Goal: Task Accomplishment & Management: Manage account settings

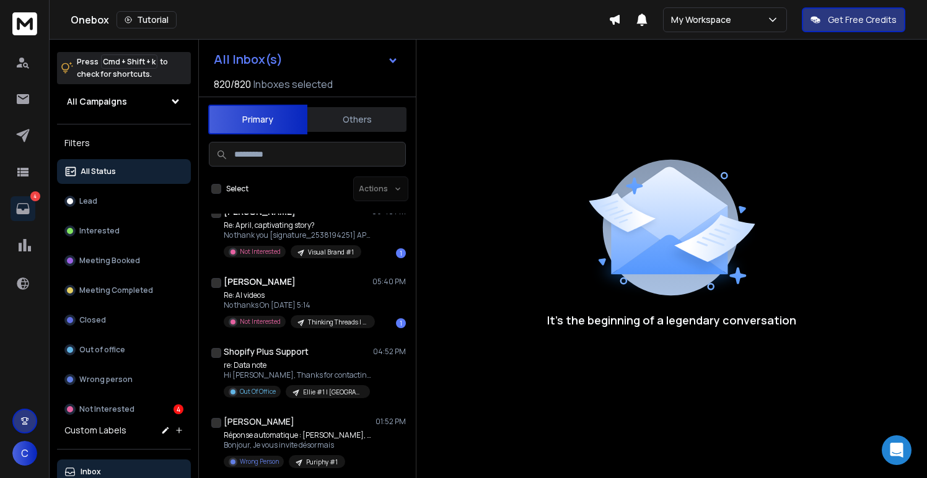
scroll to position [133, 0]
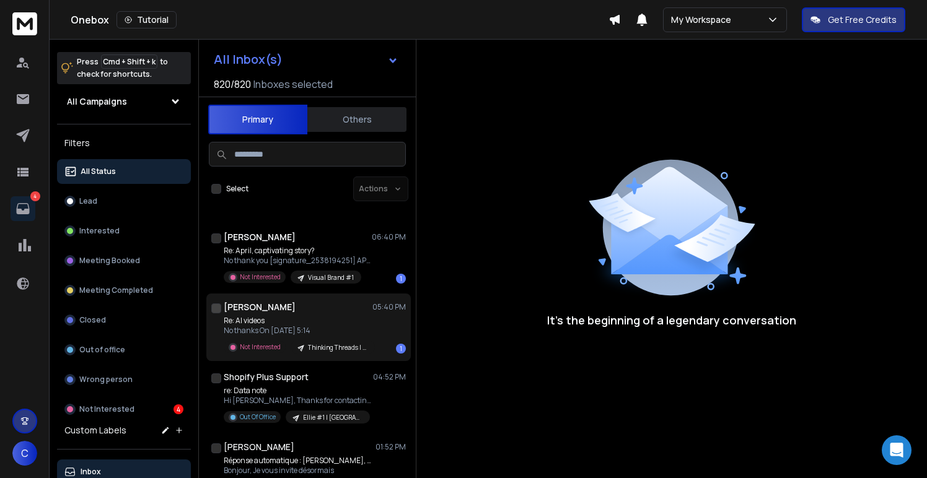
click at [325, 313] on div "[PERSON_NAME] 05:40 PM" at bounding box center [315, 307] width 182 height 12
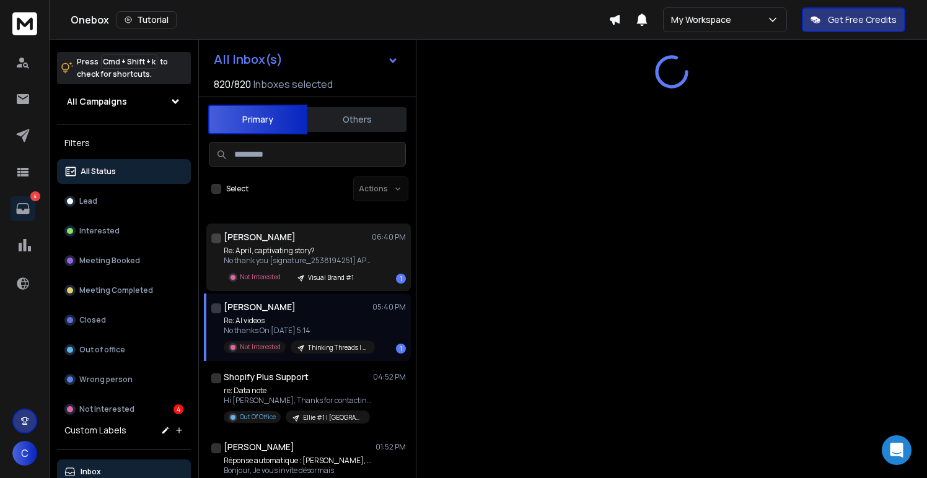
click at [336, 273] on p "Visual Brand #1" at bounding box center [331, 277] width 46 height 9
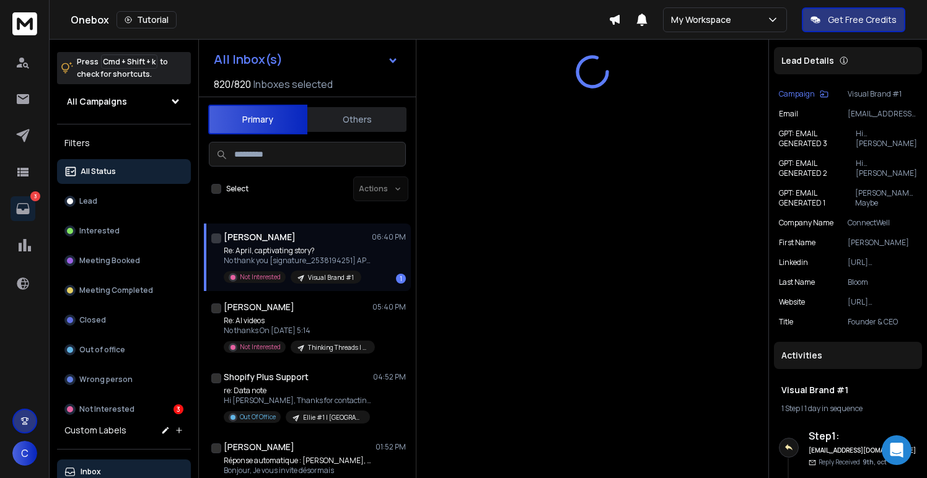
scroll to position [1, 0]
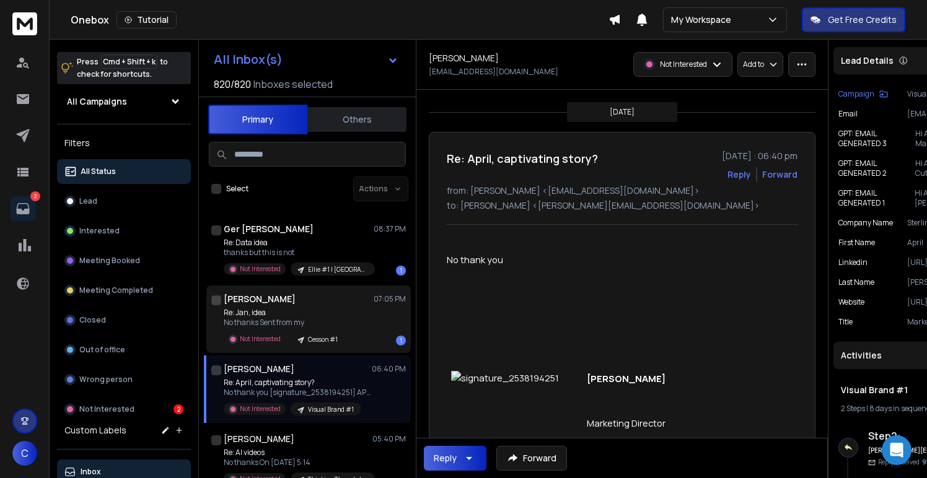
click at [311, 335] on p "Cesson #1" at bounding box center [323, 339] width 30 height 9
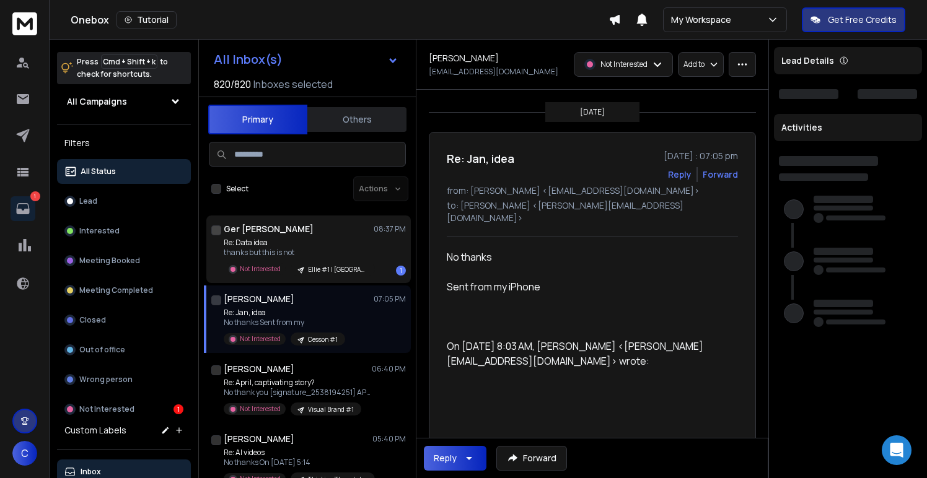
click at [338, 260] on div "Re: Data idea thanks but this is not Not Interested [PERSON_NAME] #1 | [GEOGRAP…" at bounding box center [299, 257] width 151 height 38
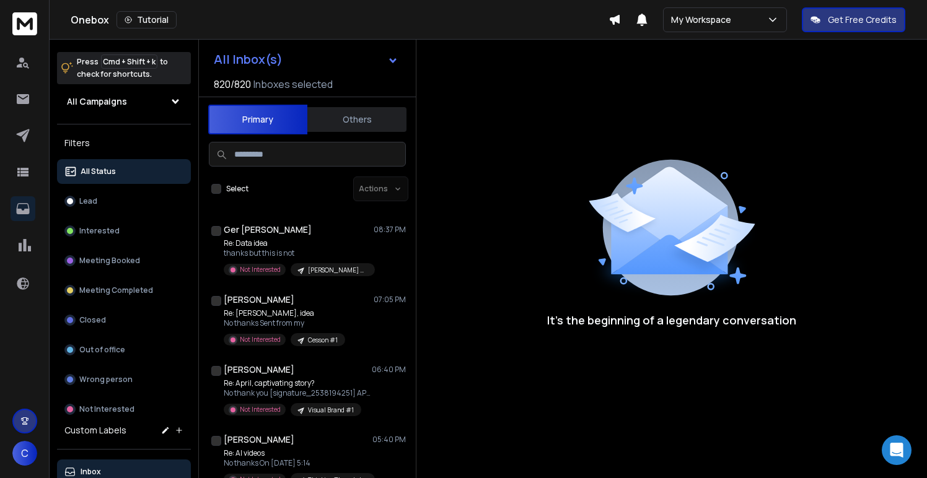
click at [273, 147] on input at bounding box center [307, 154] width 197 height 25
paste input "**********"
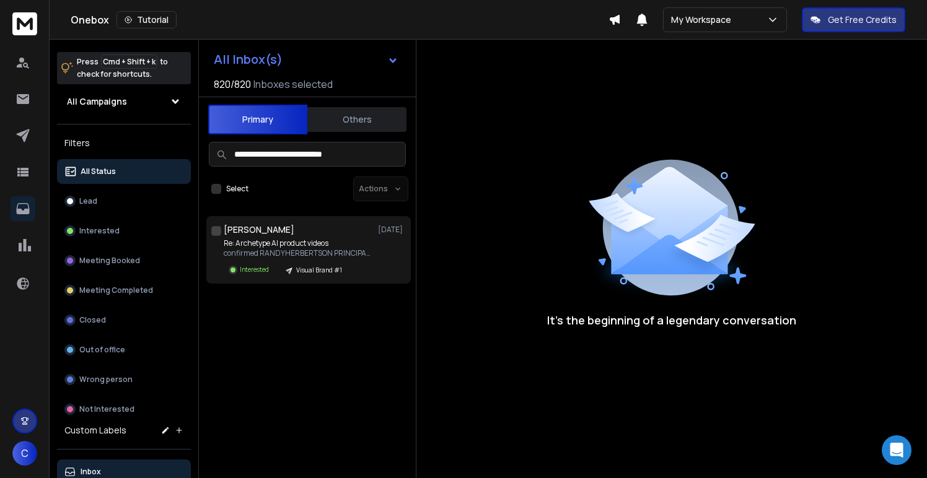
click at [265, 260] on div "Re: Archetype AI product videos confirmed RANDYHERBERTSON PRINCIPAL [https://ci…" at bounding box center [298, 258] width 149 height 38
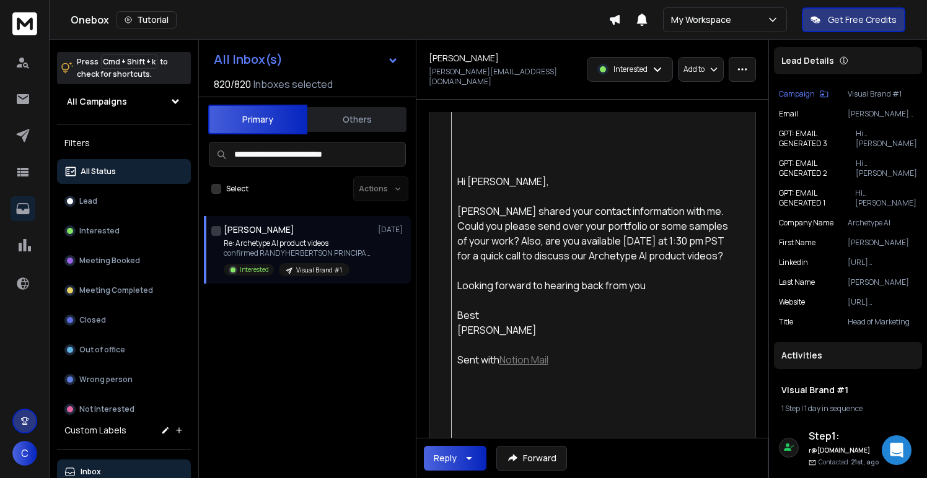
scroll to position [685, 0]
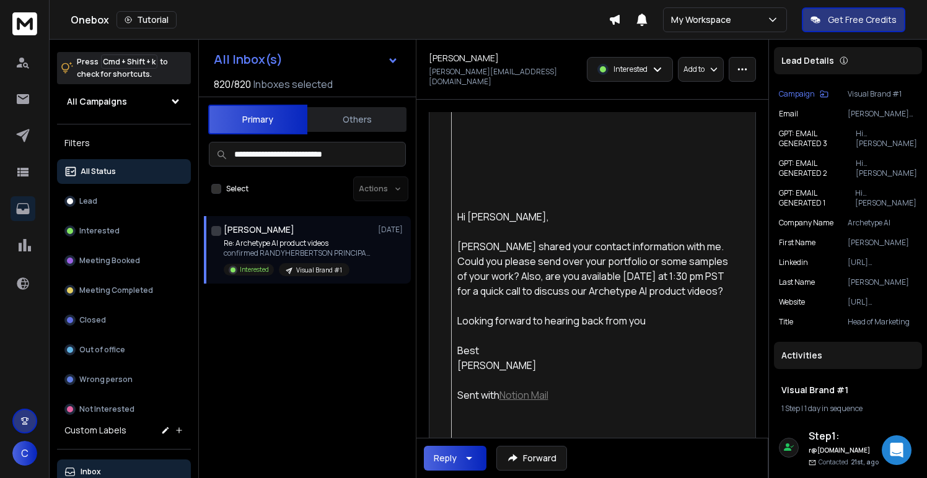
click at [346, 159] on input "**********" at bounding box center [307, 154] width 197 height 25
paste input
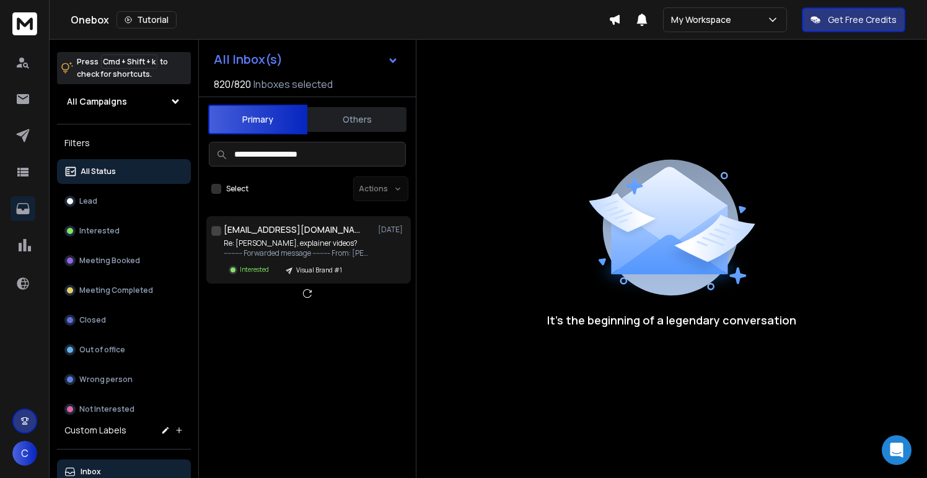
type input "**********"
click at [372, 249] on div "Re: Katie, explainer videos? ---------- Forwarded message --------- From: Katie…" at bounding box center [315, 258] width 182 height 38
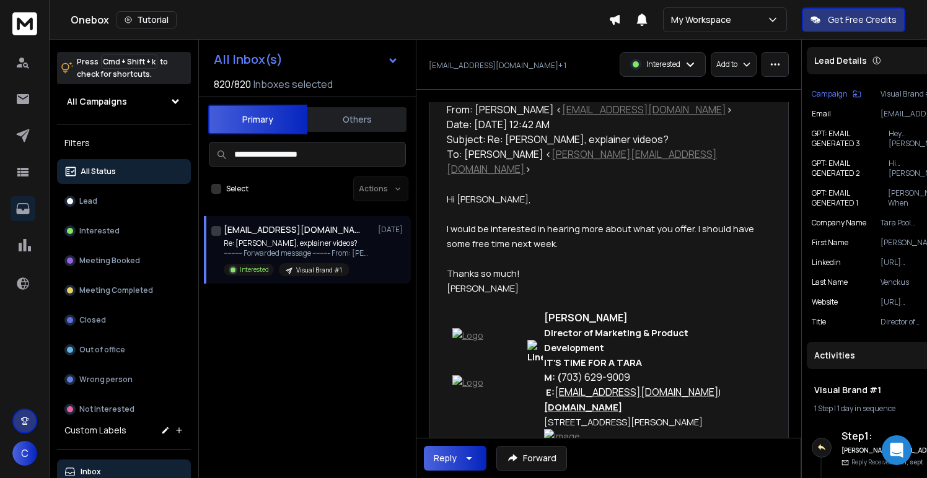
scroll to position [208, 0]
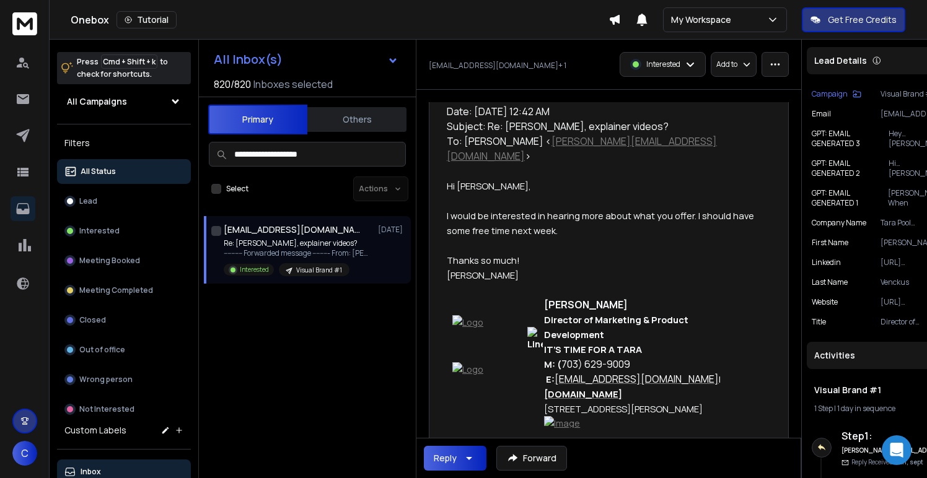
click at [326, 149] on input "**********" at bounding box center [307, 154] width 197 height 25
drag, startPoint x: 326, startPoint y: 149, endPoint x: 177, endPoint y: 149, distance: 148.7
click at [177, 149] on div "**********" at bounding box center [488, 279] width 877 height 478
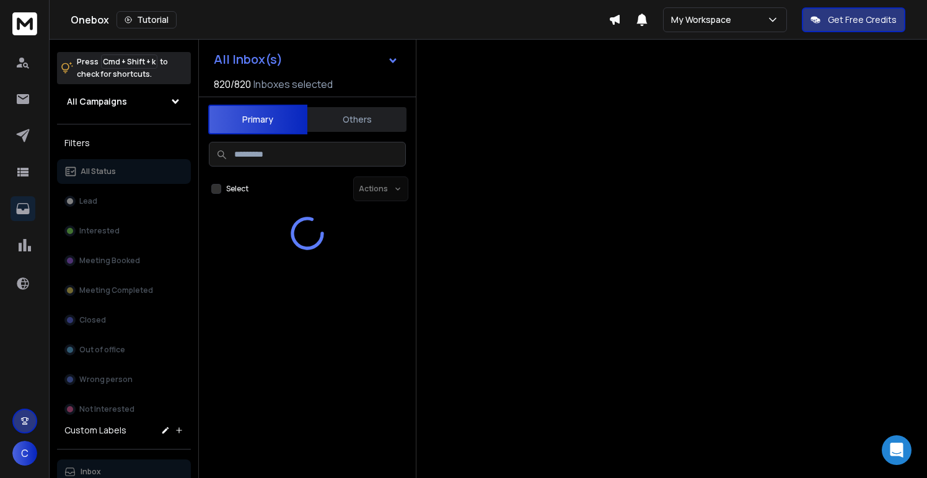
scroll to position [0, 0]
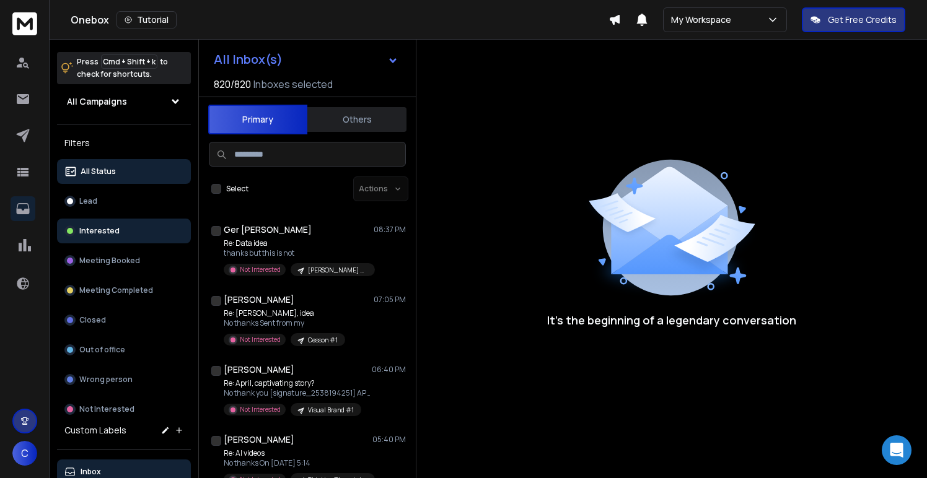
click at [131, 224] on button "Interested" at bounding box center [124, 231] width 134 height 25
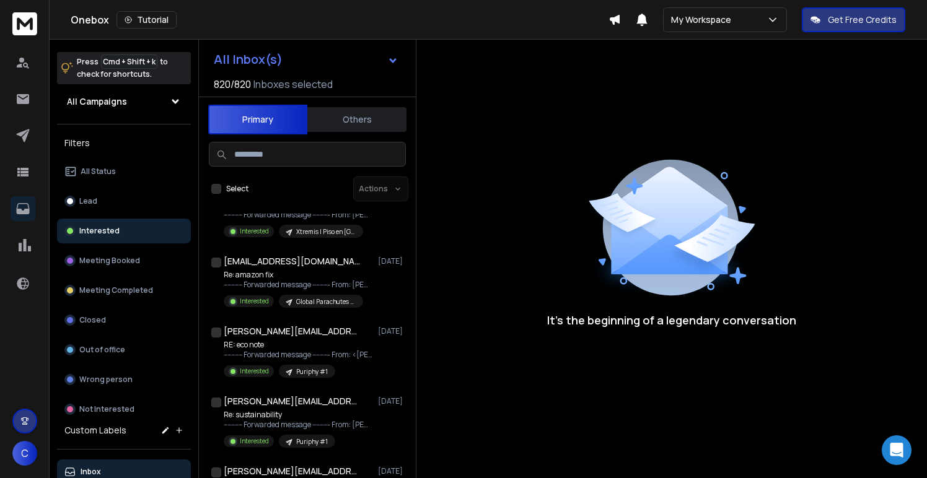
scroll to position [42, 0]
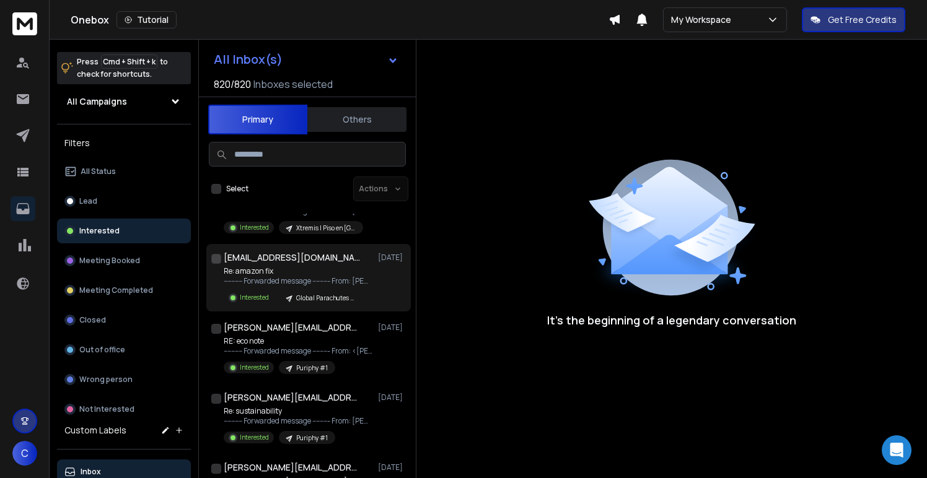
click at [251, 283] on p "---------- Forwarded message --------- From: [PERSON_NAME]" at bounding box center [298, 281] width 149 height 10
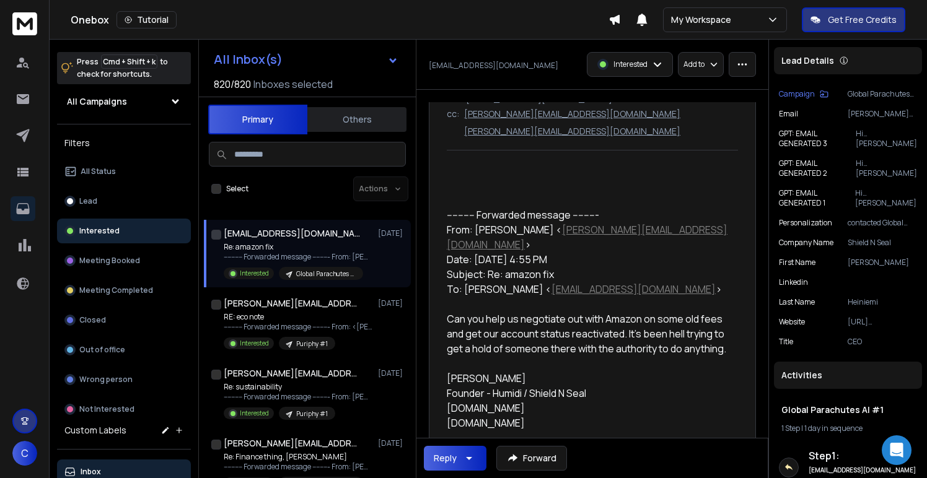
scroll to position [141, 0]
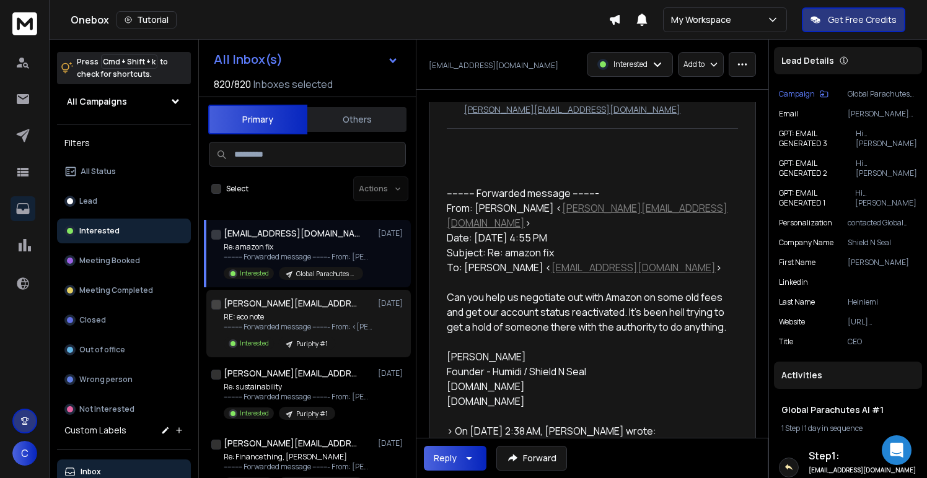
click at [375, 331] on div "RE: eco note ---------- Forwarded message --------- From: <zdzislaw.iwanejko@wa…" at bounding box center [315, 331] width 182 height 38
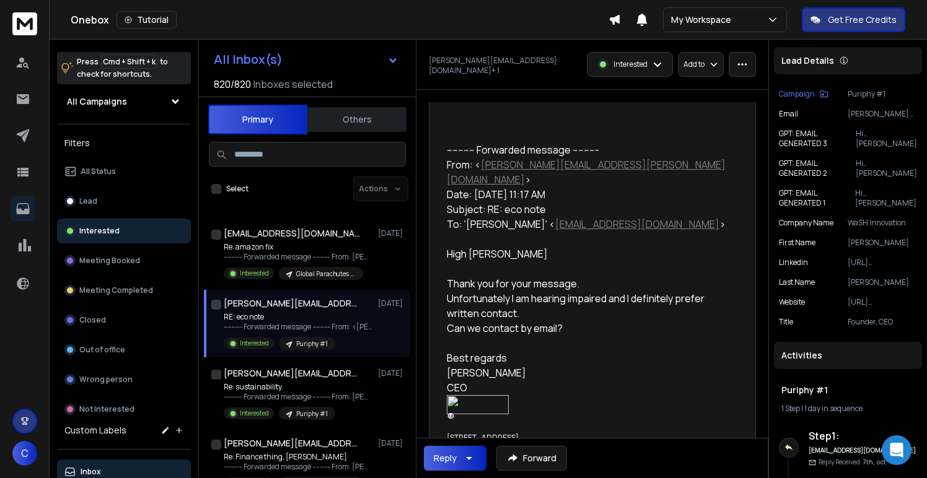
scroll to position [166, 0]
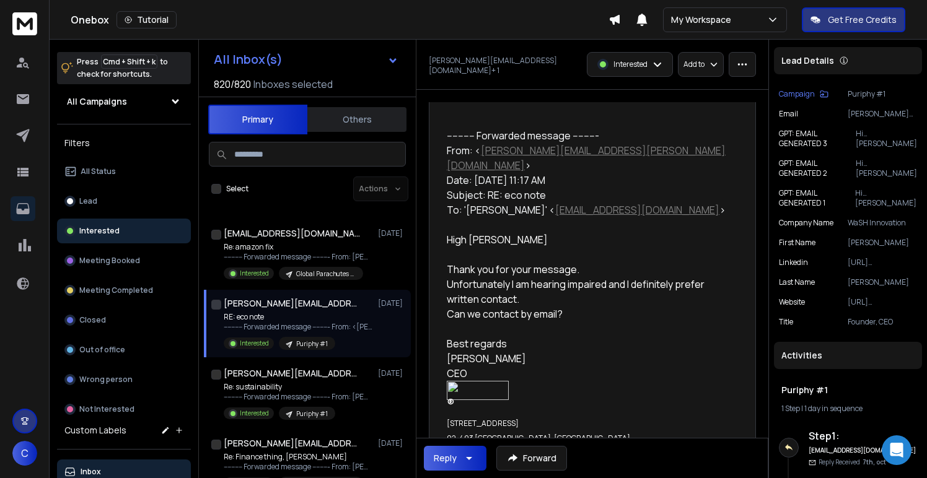
click at [336, 345] on div "Interested Puriphy #1" at bounding box center [298, 343] width 149 height 13
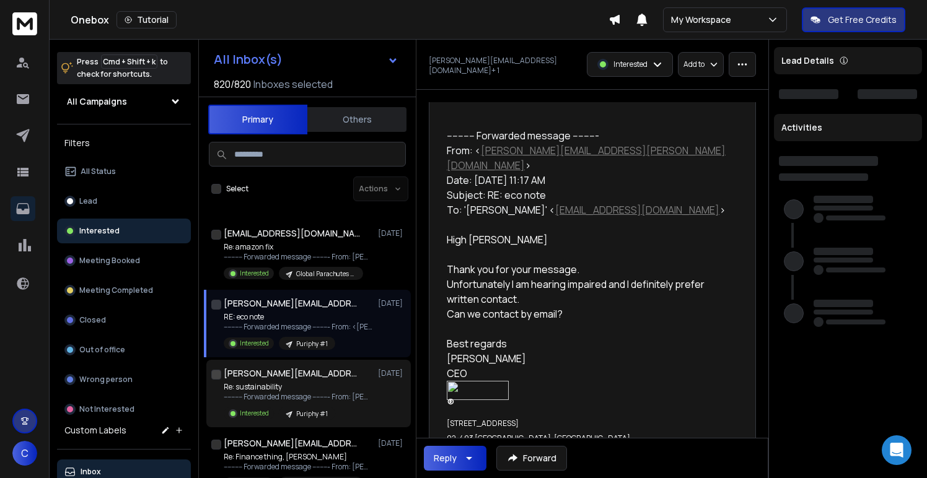
click at [336, 377] on div "kelvin@puriphy.eu +1 07 Oct" at bounding box center [315, 373] width 182 height 12
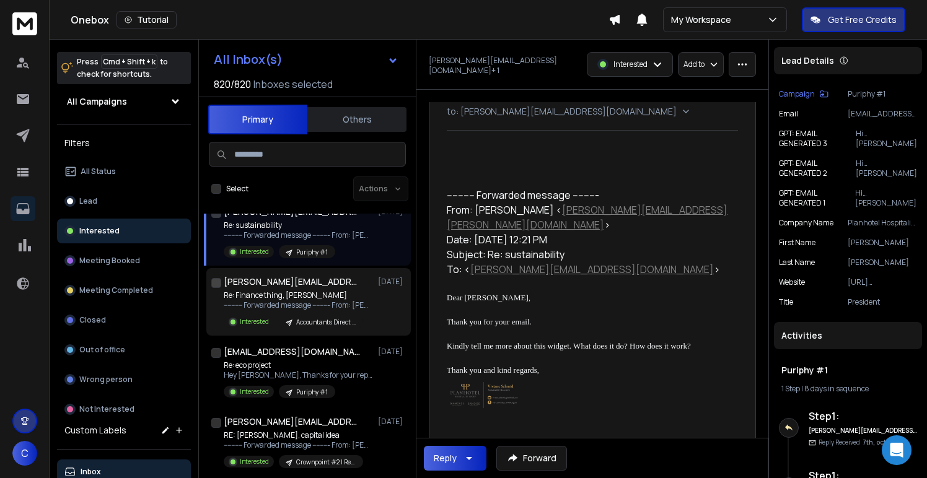
scroll to position [234, 0]
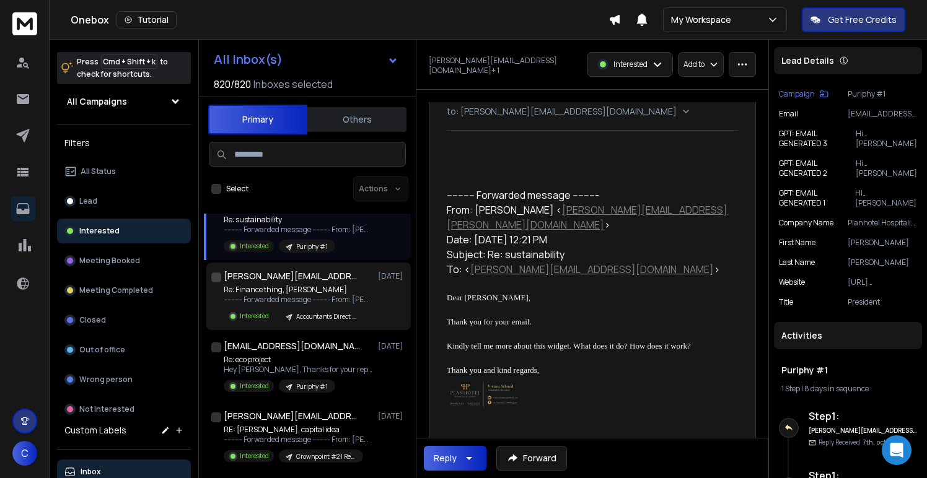
click at [338, 295] on p "---------- Forwarded message --------- From: [PERSON_NAME]" at bounding box center [298, 300] width 149 height 10
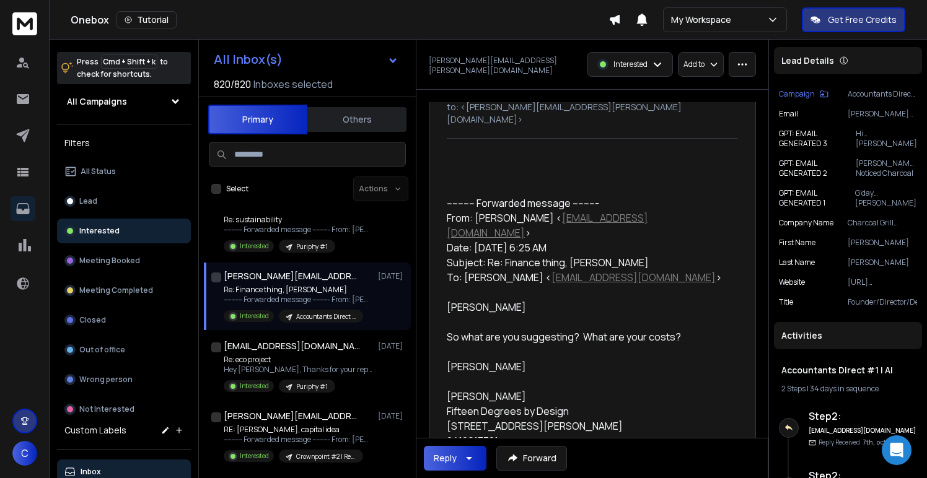
scroll to position [141, 0]
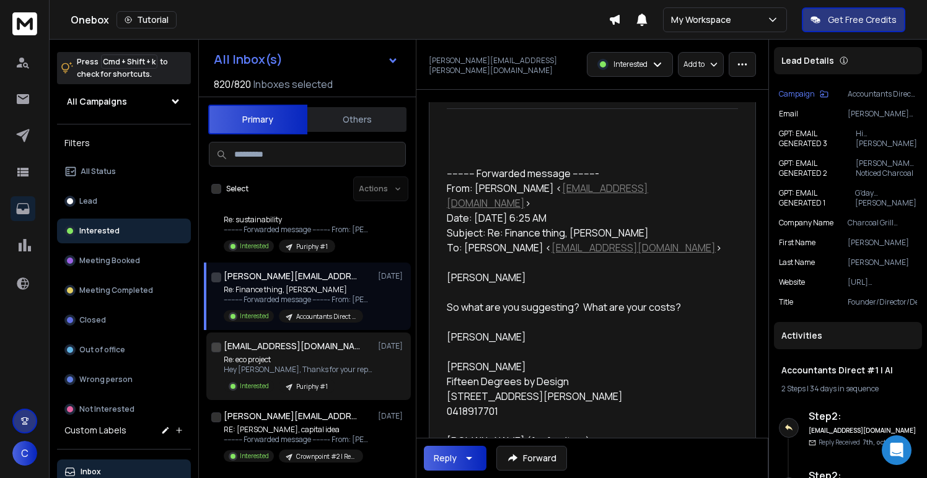
click at [351, 355] on p "Re: eco project" at bounding box center [298, 360] width 149 height 10
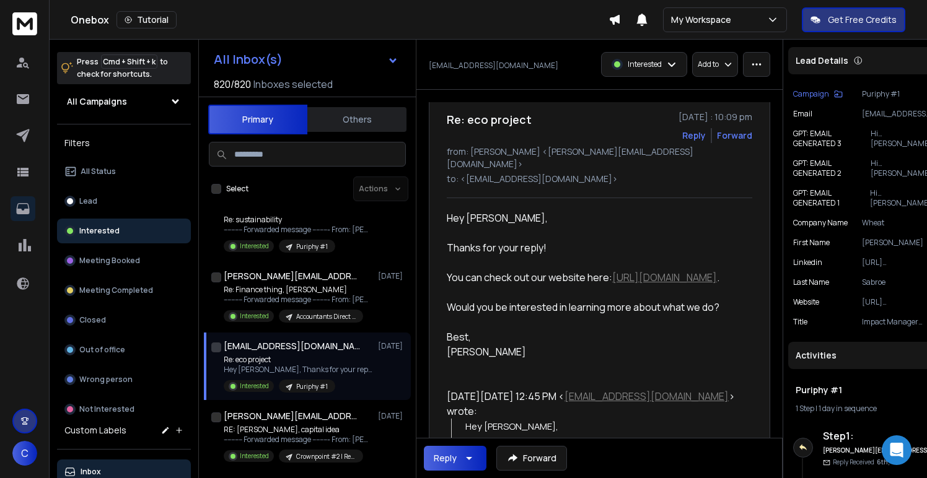
scroll to position [42, 0]
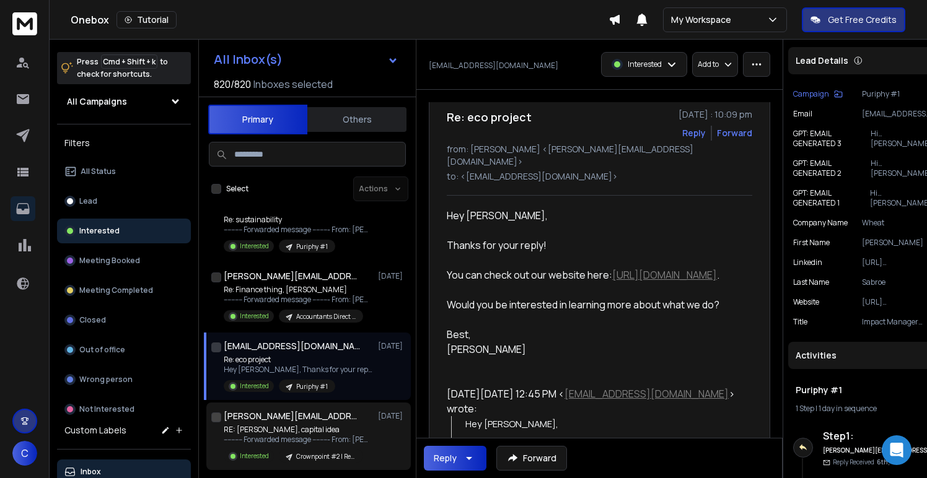
click at [353, 413] on div "julius@crownpoint.co +1 06 Oct" at bounding box center [315, 416] width 182 height 12
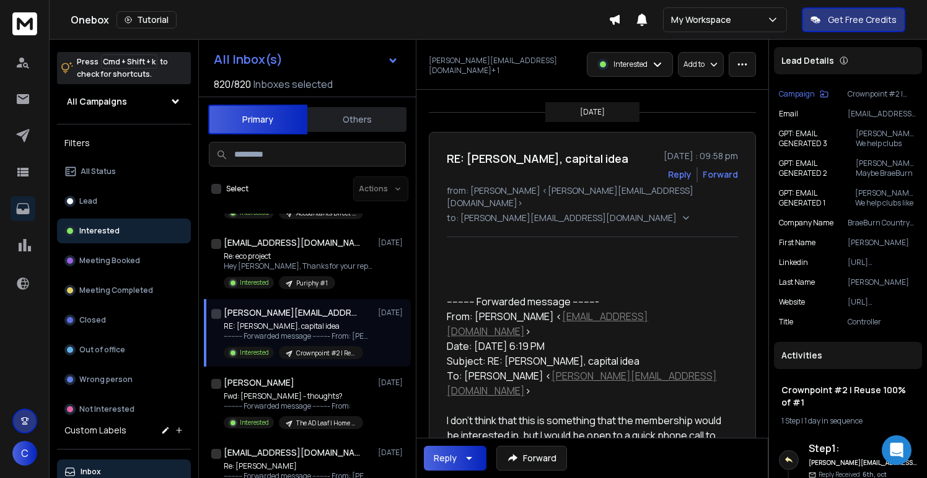
scroll to position [398, 0]
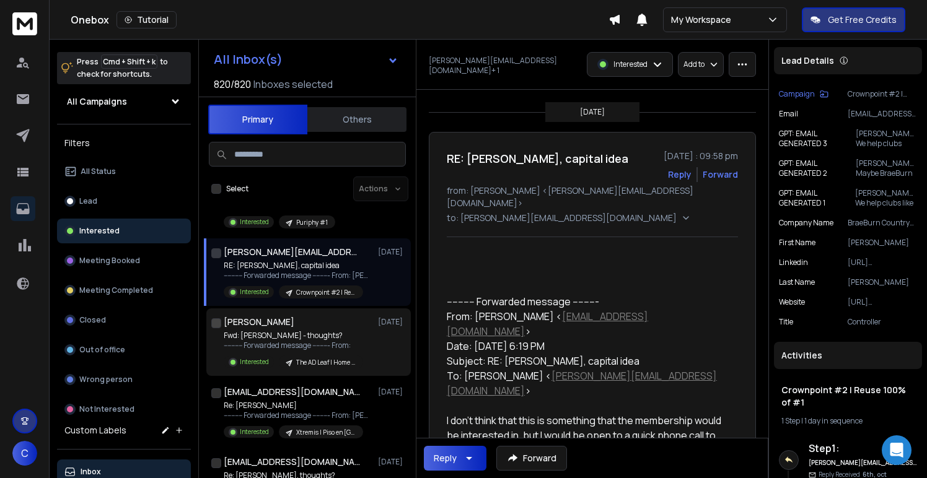
click at [299, 374] on div "Marc Diez 06 Oct Fwd: Jose - thoughts? ---------- Forwarded message --------- F…" at bounding box center [308, 343] width 204 height 68
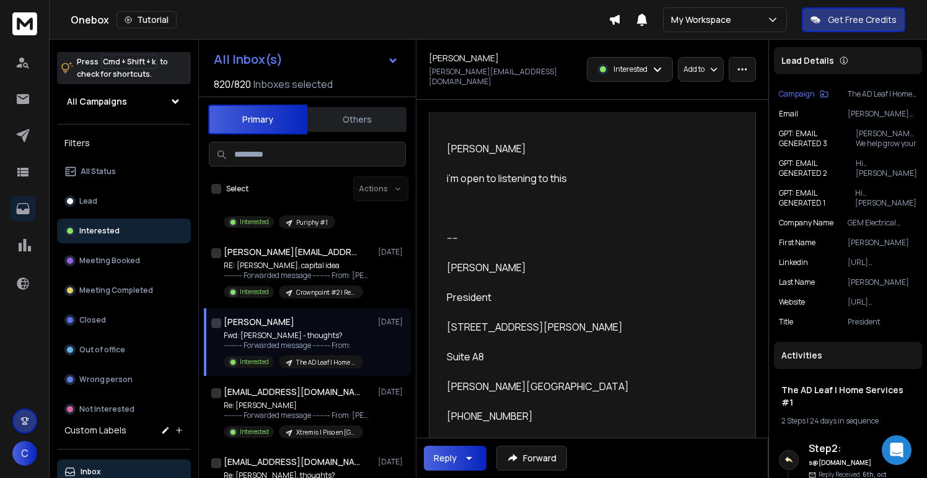
scroll to position [448, 0]
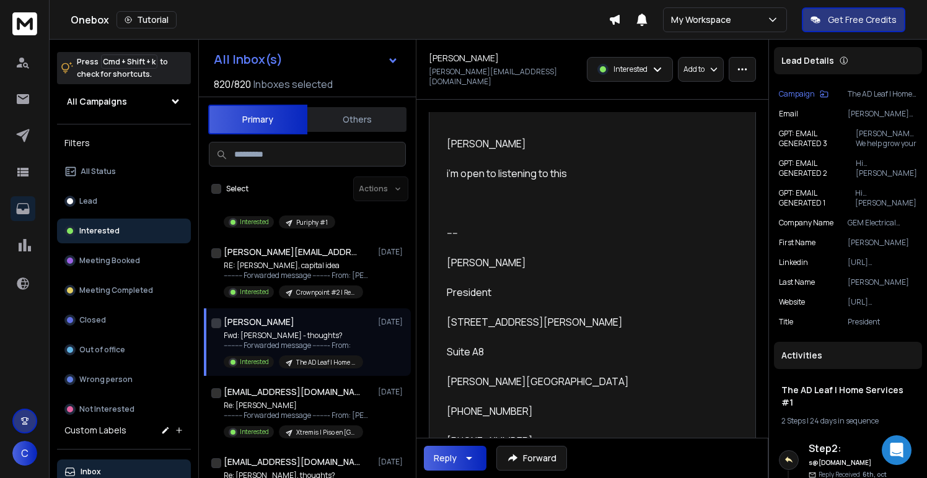
click at [391, 373] on div "Marc Diez 06 Oct Fwd: Jose - thoughts? ---------- Forwarded message --------- F…" at bounding box center [308, 343] width 204 height 68
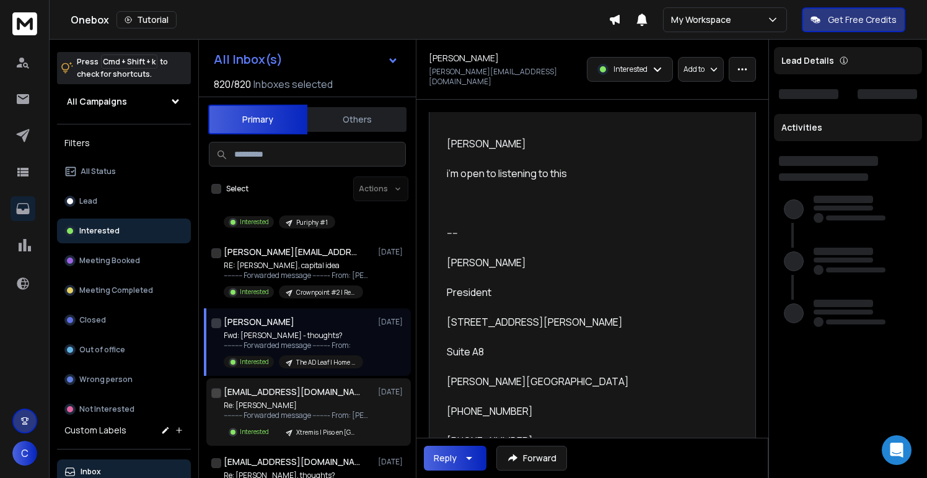
click at [391, 382] on div "info@thinkingthreads.group 04 Oct Re: Mauricio - Dubái ---------- Forwarded mes…" at bounding box center [308, 413] width 204 height 68
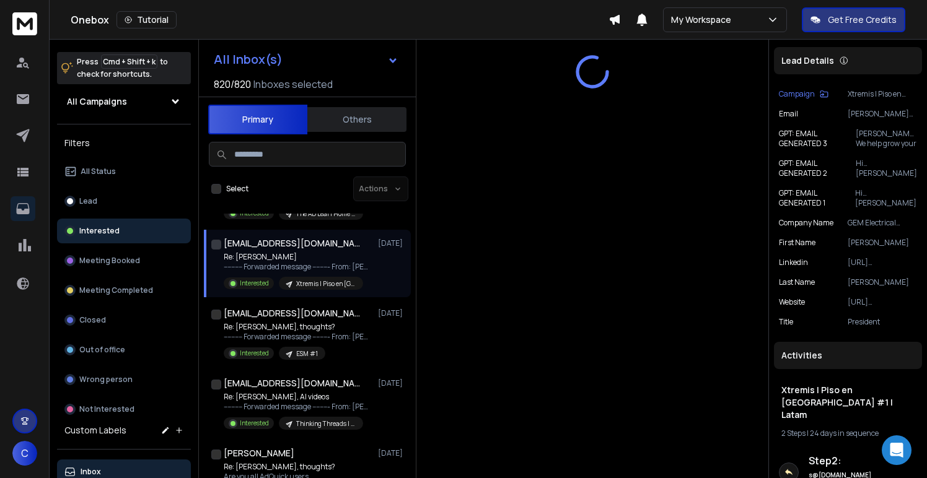
scroll to position [565, 0]
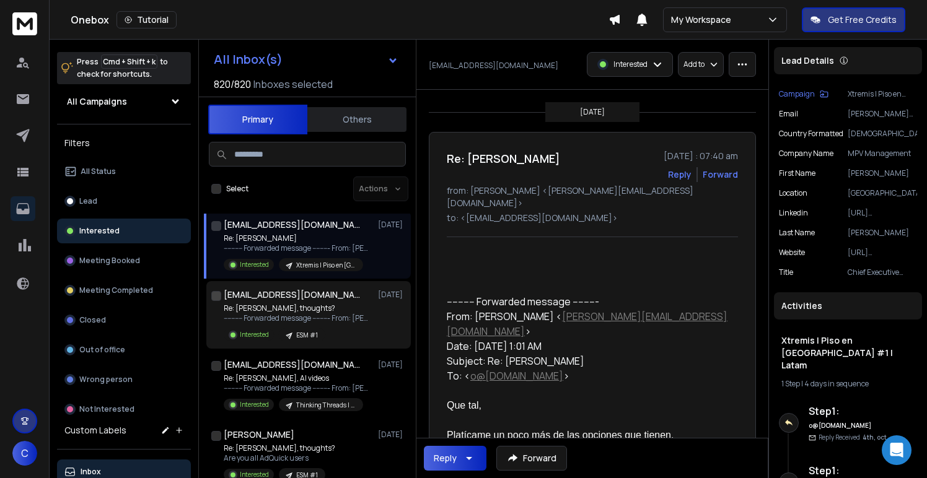
click at [385, 331] on div "Re: Warren, thoughts? ---------- Forwarded message --------- From: Warren Inter…" at bounding box center [315, 323] width 182 height 38
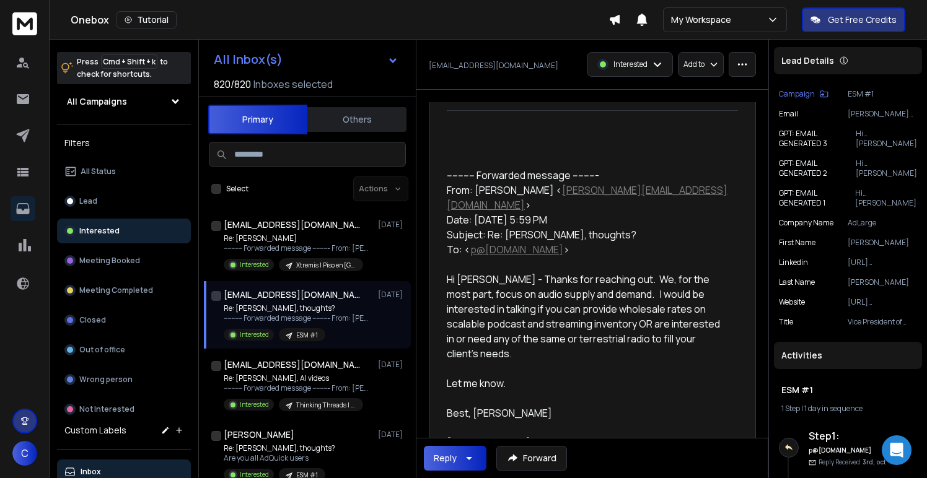
scroll to position [136, 0]
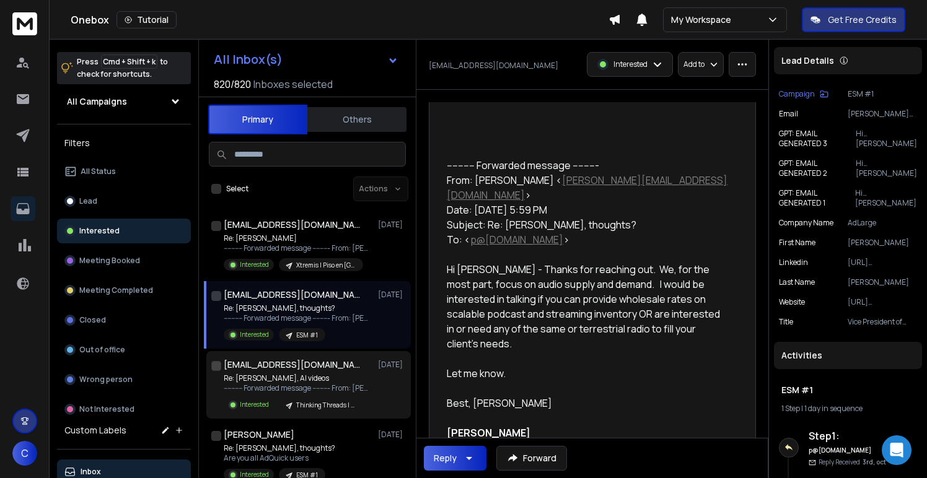
click at [378, 367] on p "03 Oct" at bounding box center [392, 365] width 28 height 10
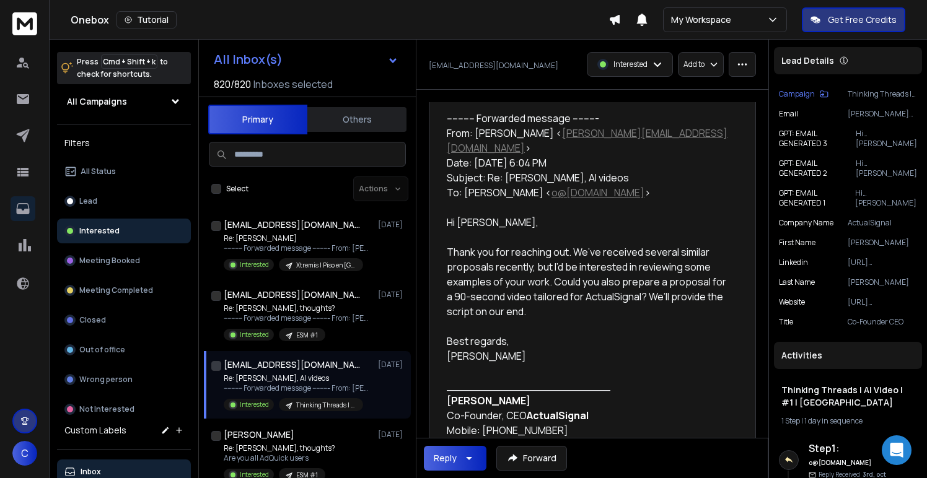
scroll to position [196, 0]
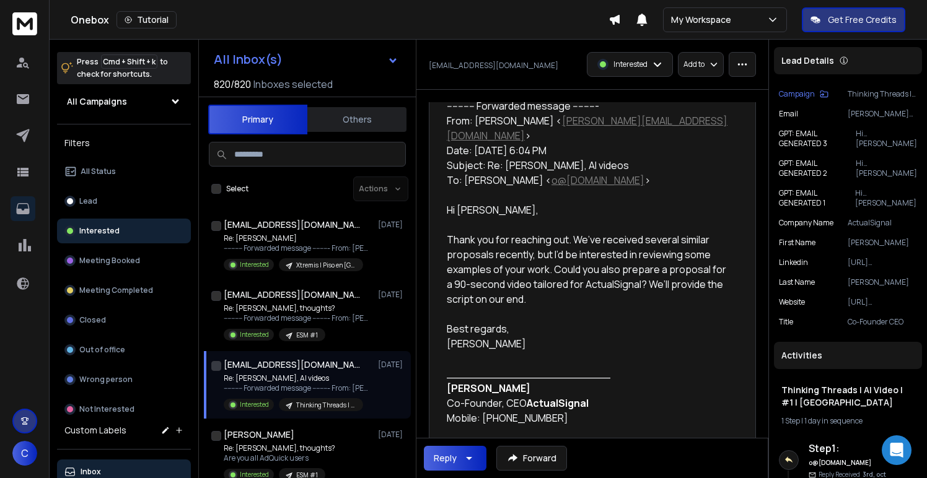
click at [320, 411] on div "info@thinkingthreads.group 03 Oct Re: Hanan, AI videos ---------- Forwarded mes…" at bounding box center [308, 385] width 204 height 68
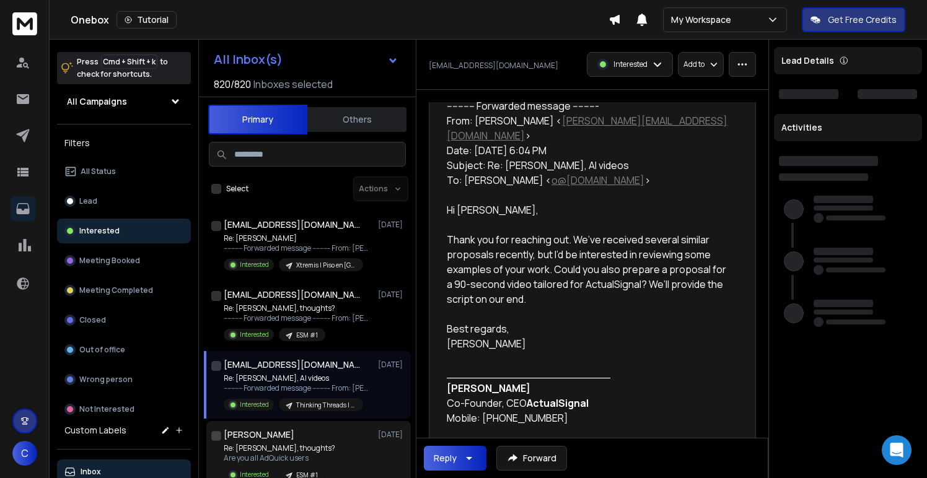
click at [320, 423] on div "Adam Singer 03 Oct Re: Adam, thoughts? Are you all AdQuick users Interested ESM…" at bounding box center [308, 455] width 204 height 68
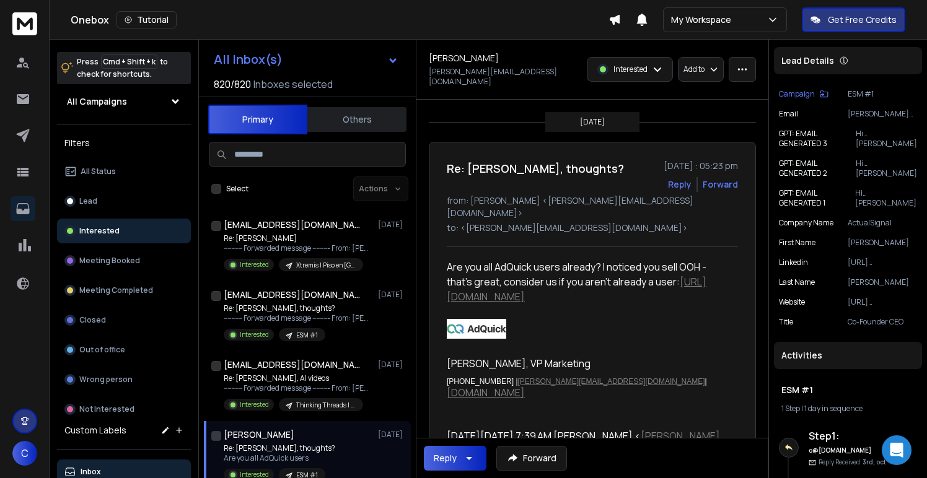
scroll to position [634, 0]
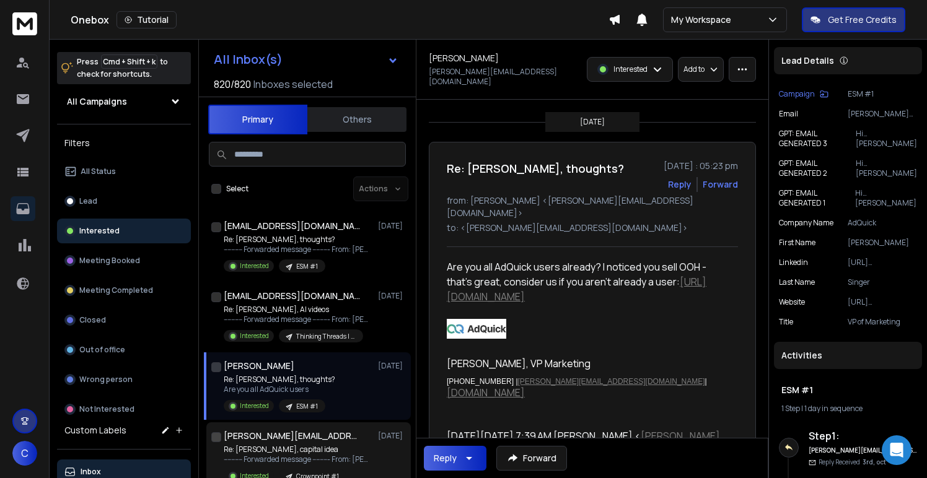
click at [319, 431] on h1 "[PERSON_NAME][EMAIL_ADDRESS][DOMAIN_NAME] +1" at bounding box center [292, 436] width 136 height 12
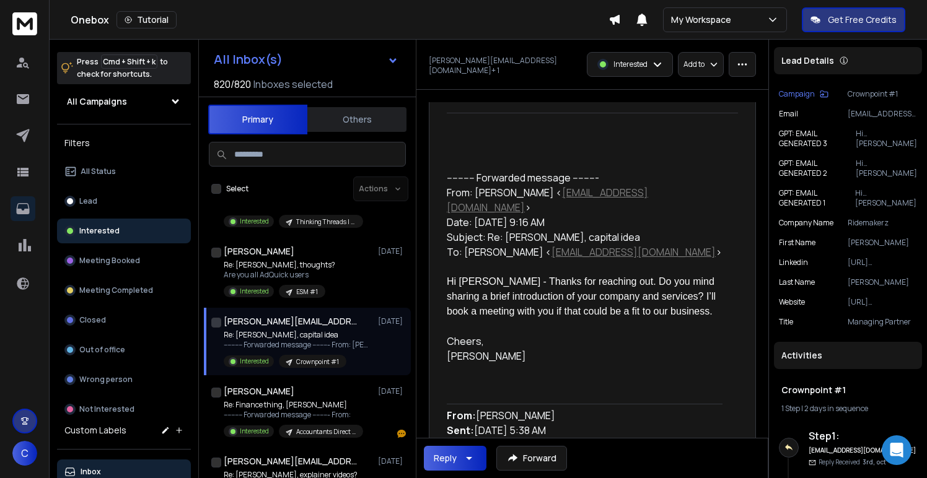
scroll to position [135, 0]
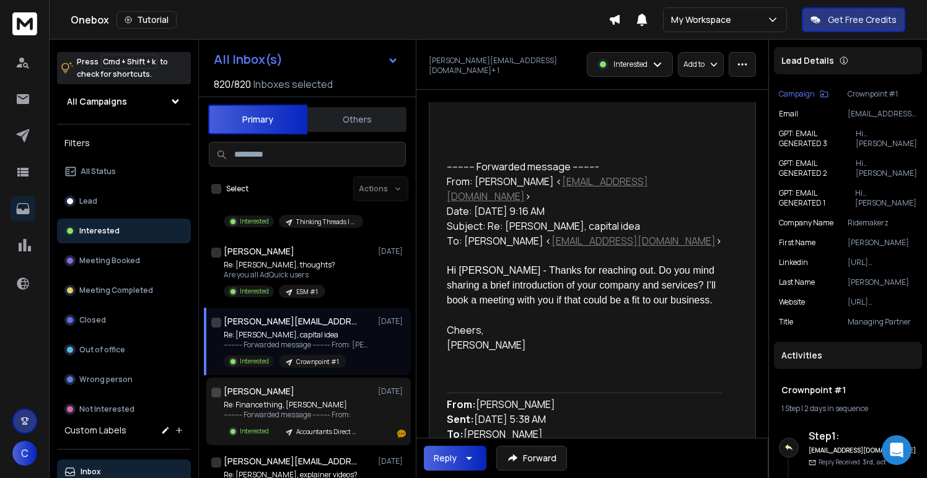
click at [349, 395] on div "Stephen Burns 01 Oct" at bounding box center [315, 391] width 182 height 12
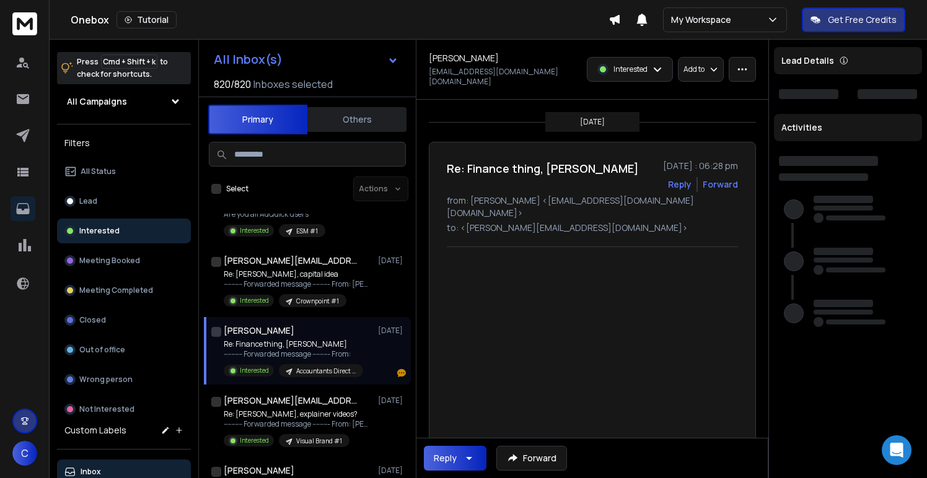
scroll to position [823, 0]
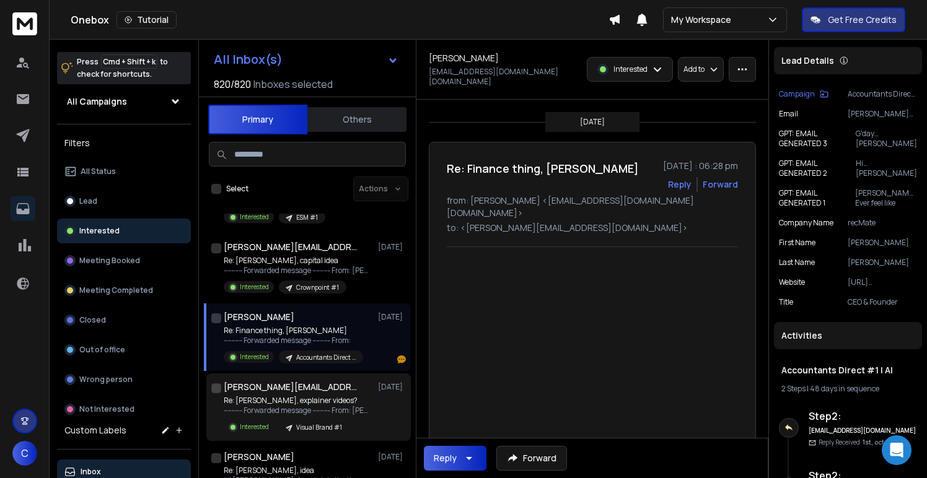
click at [349, 394] on div "randy@thevisualbrand.com +1 01 Oct Re: Madeleine, explainer videos? ---------- …" at bounding box center [315, 407] width 182 height 53
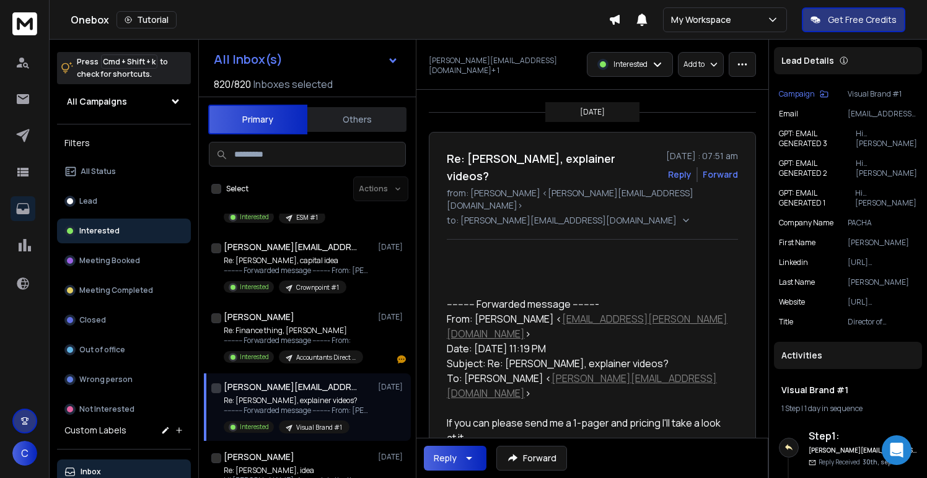
scroll to position [969, 0]
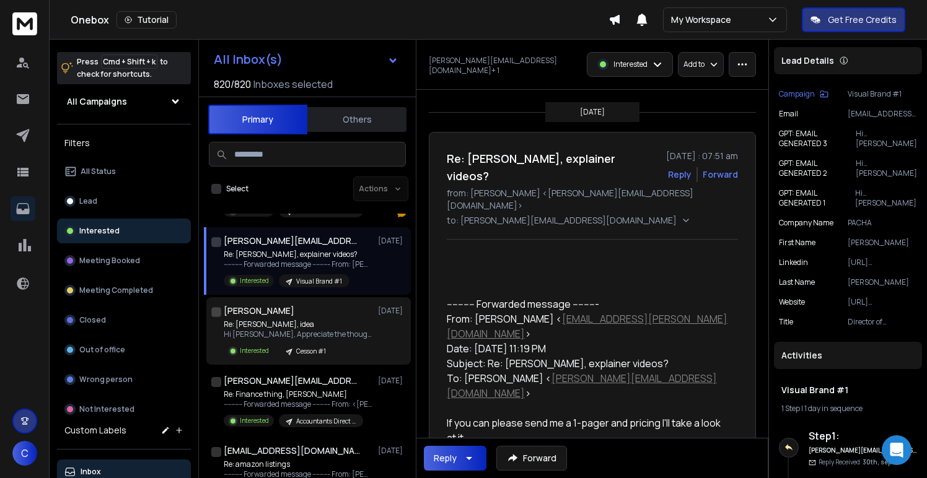
click at [322, 321] on p "Re: Kishore, idea" at bounding box center [298, 325] width 149 height 10
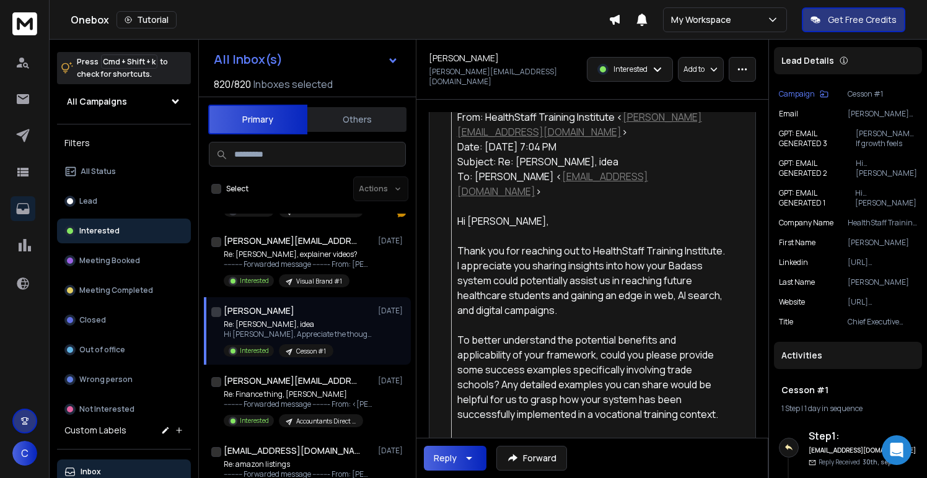
scroll to position [312, 0]
click at [521, 274] on div "Hi Philippe, Thank you for reaching out to HealthStaff Training Institute. I ap…" at bounding box center [592, 431] width 271 height 436
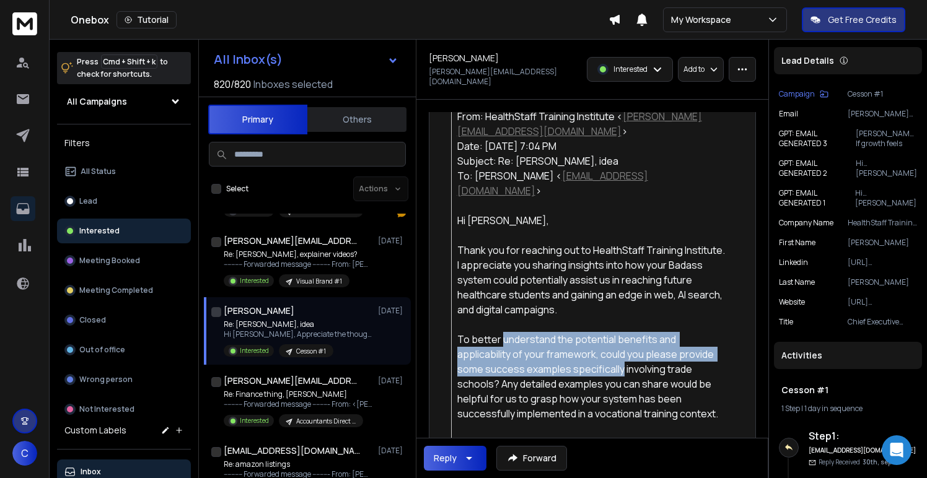
drag, startPoint x: 521, startPoint y: 274, endPoint x: 597, endPoint y: 309, distance: 83.7
click at [594, 303] on div "Hi Philippe, Thank you for reaching out to HealthStaff Training Institute. I ap…" at bounding box center [592, 431] width 271 height 436
click at [597, 309] on div "Hi Philippe, Thank you for reaching out to HealthStaff Training Institute. I ap…" at bounding box center [592, 431] width 271 height 436
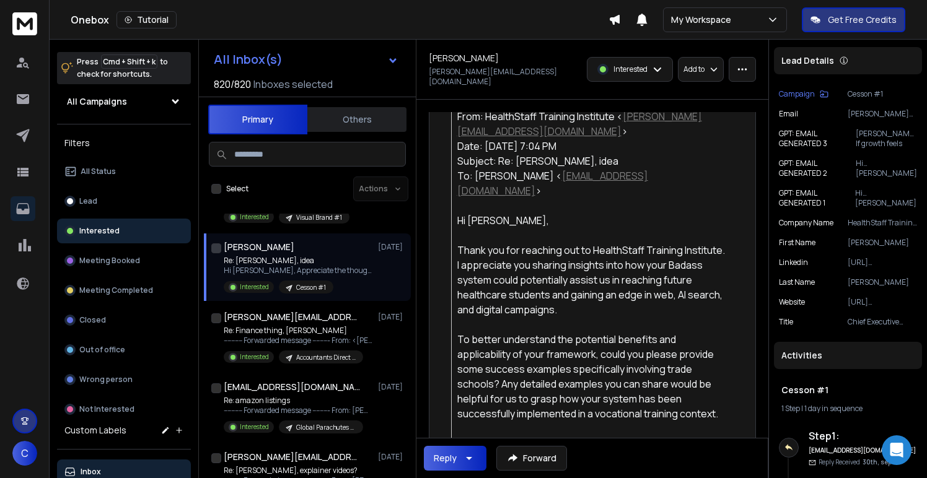
scroll to position [1052, 0]
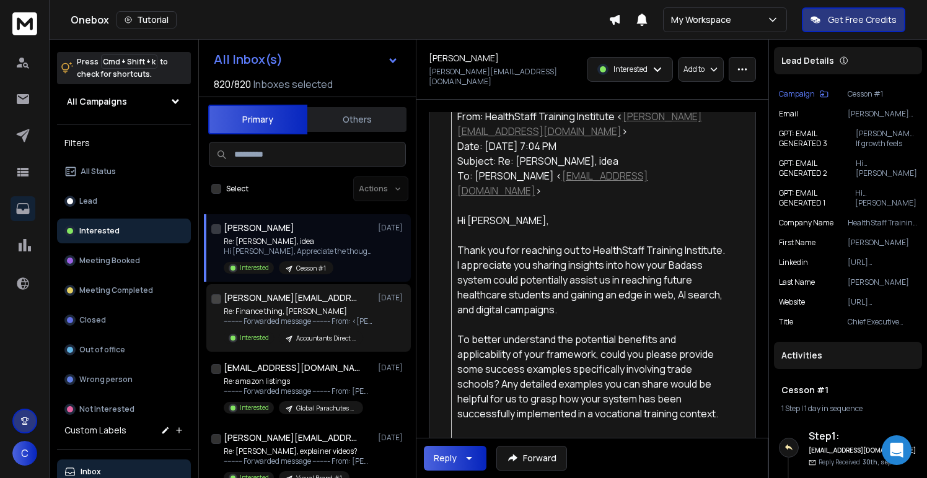
click at [330, 320] on p "---------- Forwarded message --------- From: <michael@mail.e-rec.com.au" at bounding box center [298, 322] width 149 height 10
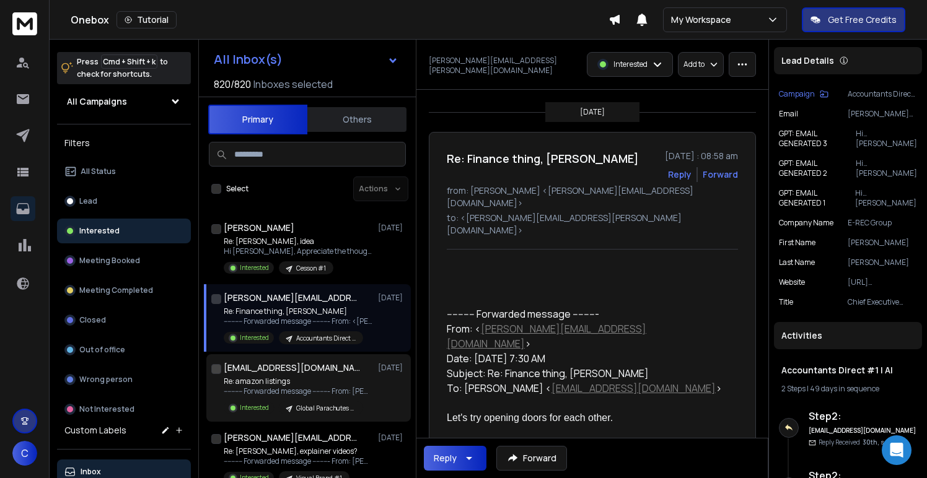
click at [331, 374] on h1 "[PERSON_NAME][EMAIL_ADDRESS][DOMAIN_NAME]" at bounding box center [292, 368] width 136 height 12
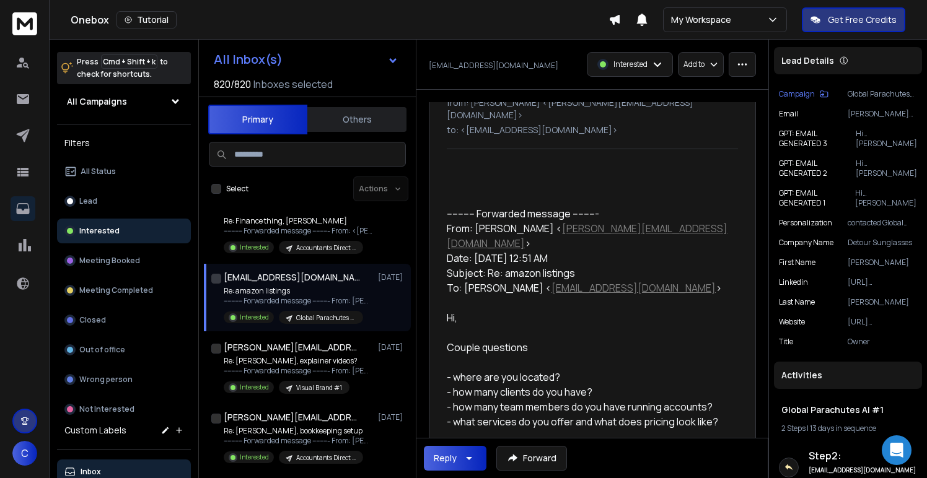
scroll to position [1177, 0]
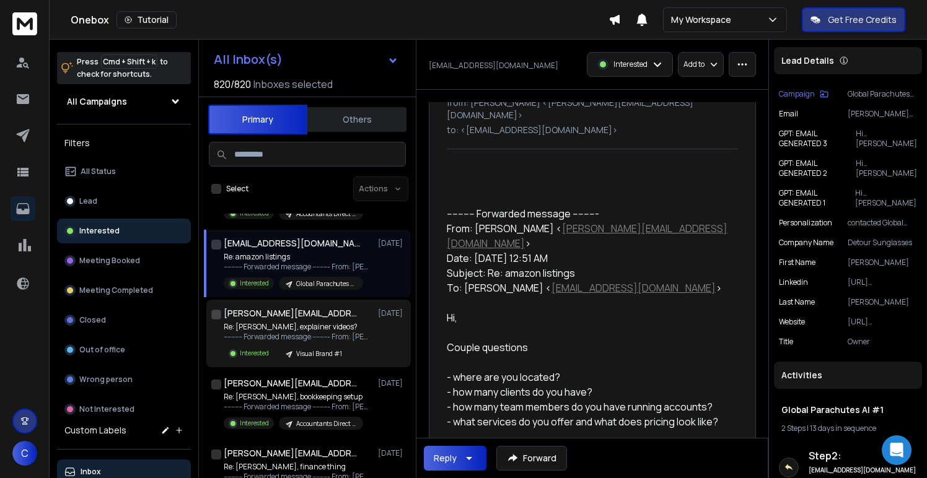
click at [347, 337] on p "---------- Forwarded message --------- From: David" at bounding box center [298, 337] width 149 height 10
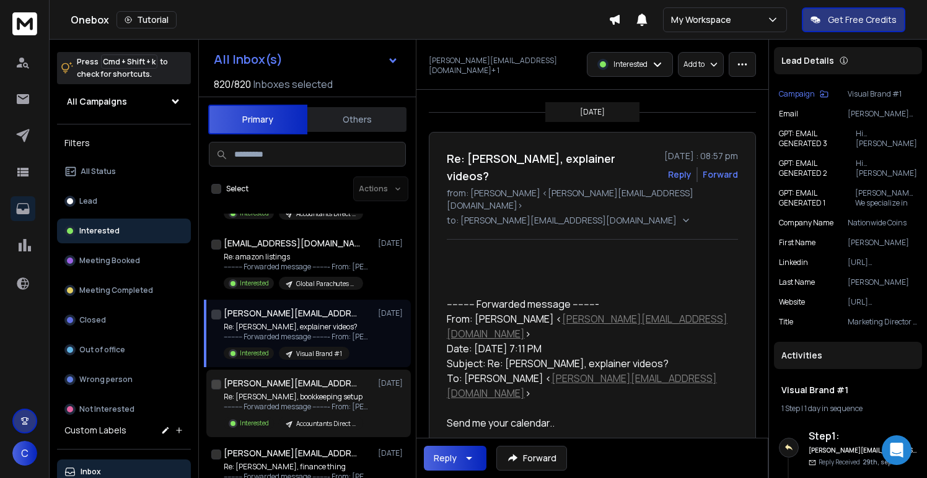
click at [341, 395] on p "Re: Richard, bookkeeping setup" at bounding box center [298, 397] width 149 height 10
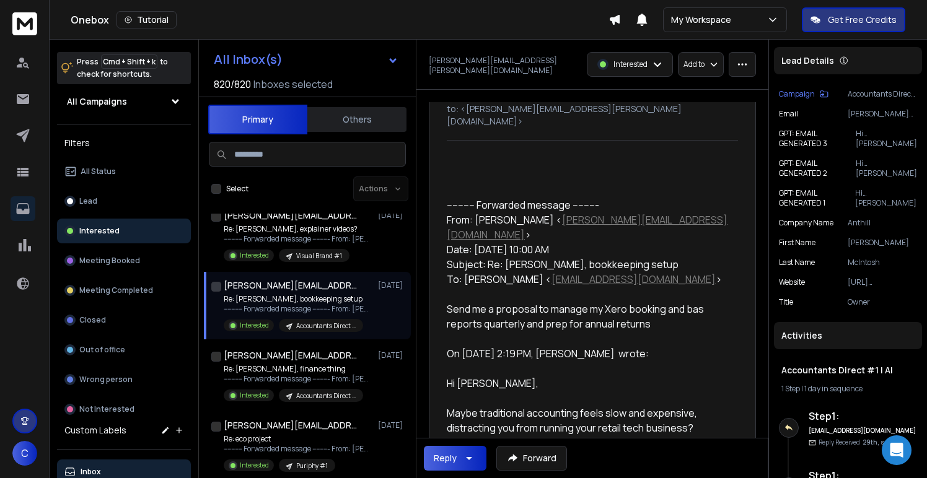
scroll to position [1285, 0]
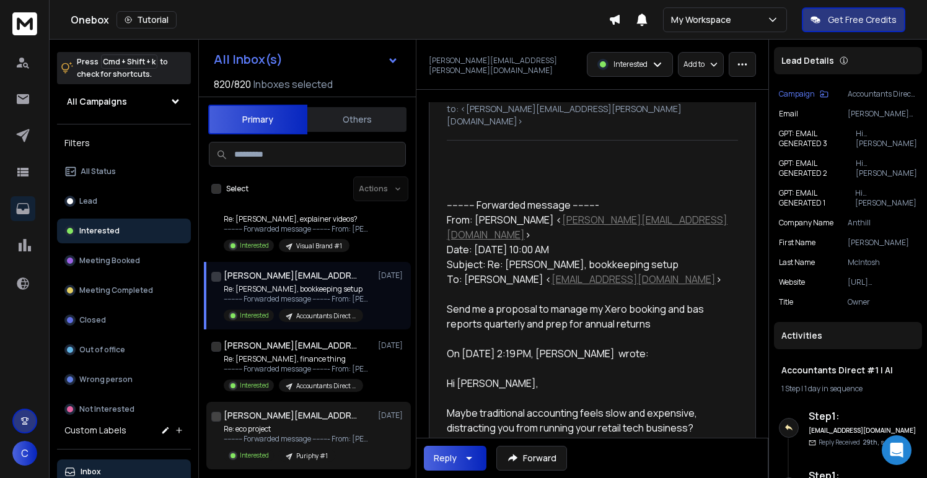
click at [352, 403] on div "kelvin@puriphy.eu +1 26 Sep Re: eco project ---------- Forwarded message ------…" at bounding box center [308, 436] width 204 height 68
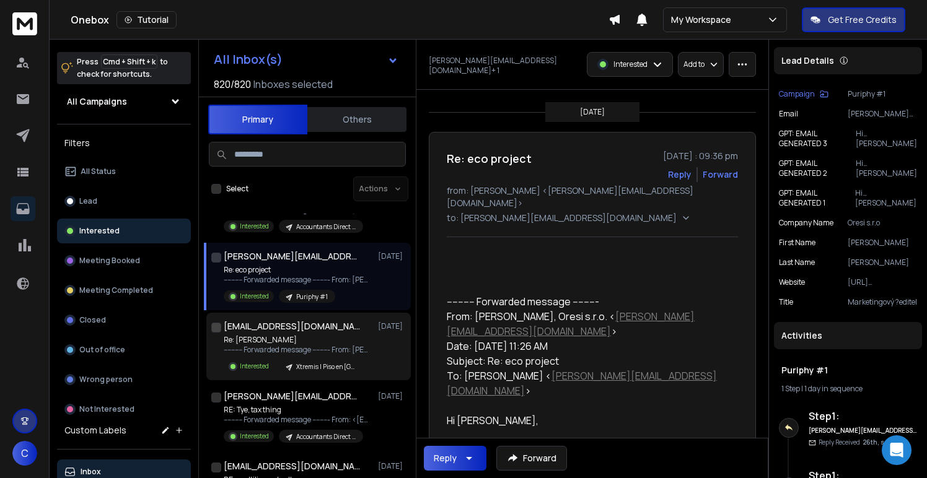
click at [358, 361] on div "Xtremis | Piso en [GEOGRAPHIC_DATA] #1 | Latam" at bounding box center [321, 366] width 84 height 13
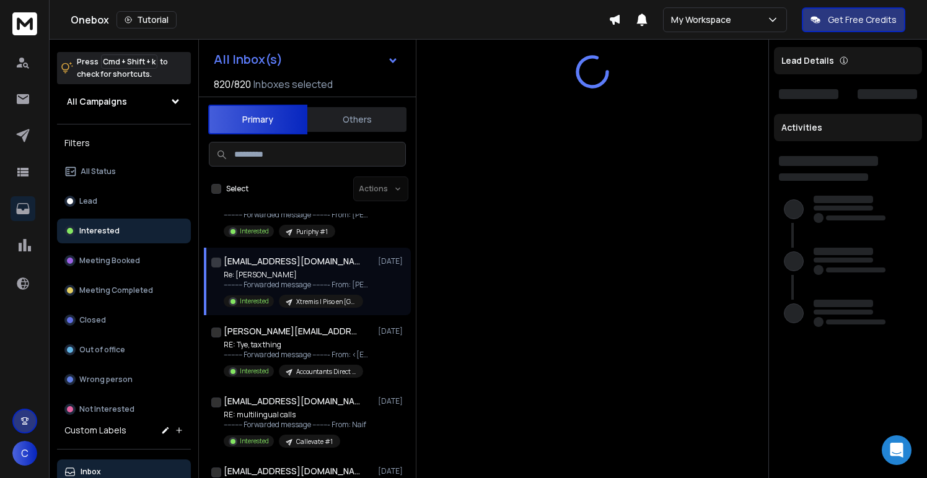
scroll to position [1516, 0]
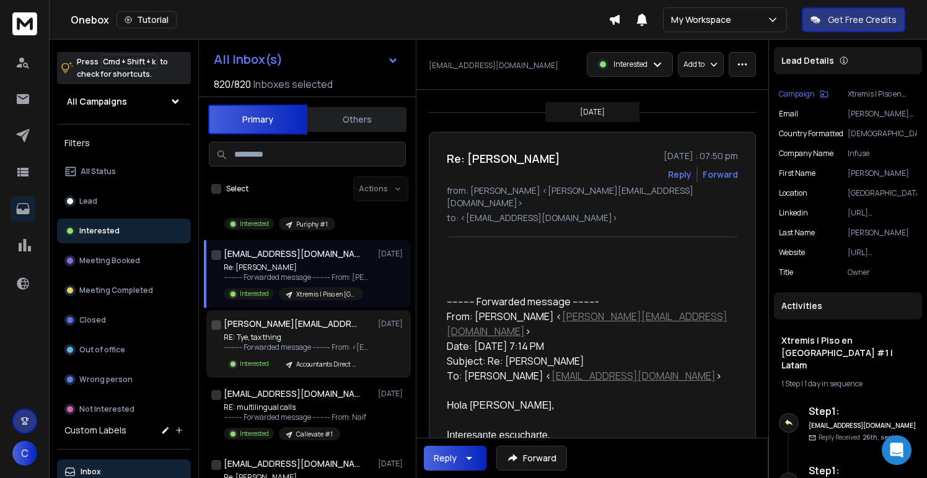
click at [359, 338] on p "RE: Tye, tax thing" at bounding box center [298, 338] width 149 height 10
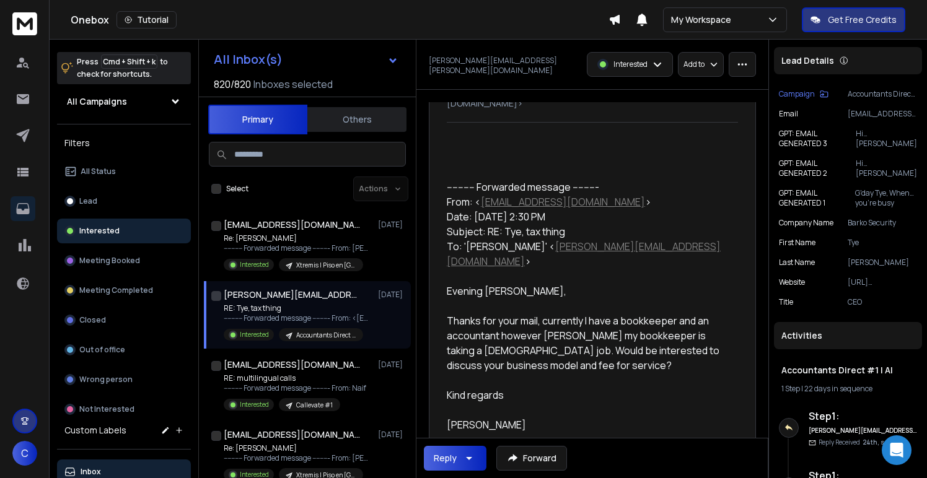
scroll to position [128, 0]
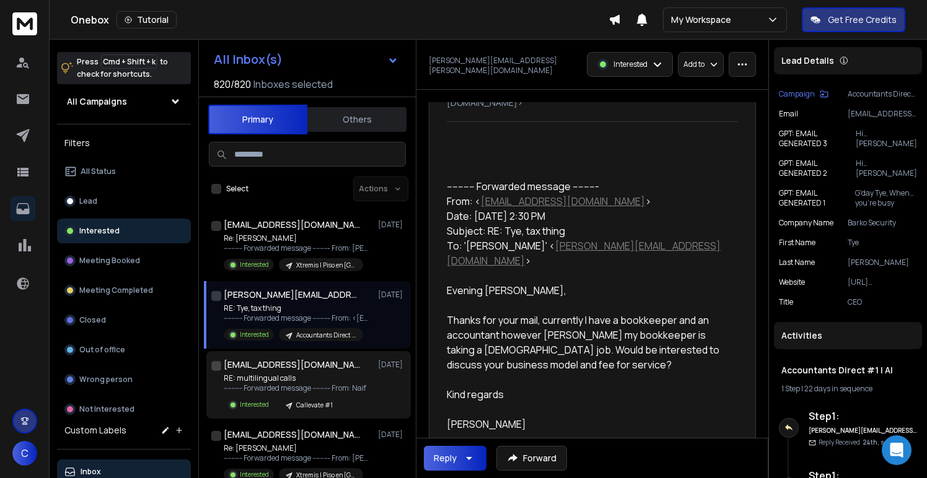
click at [373, 382] on div "RE: multilingual calls ---------- Forwarded message --------- From: Naif Intere…" at bounding box center [315, 393] width 182 height 38
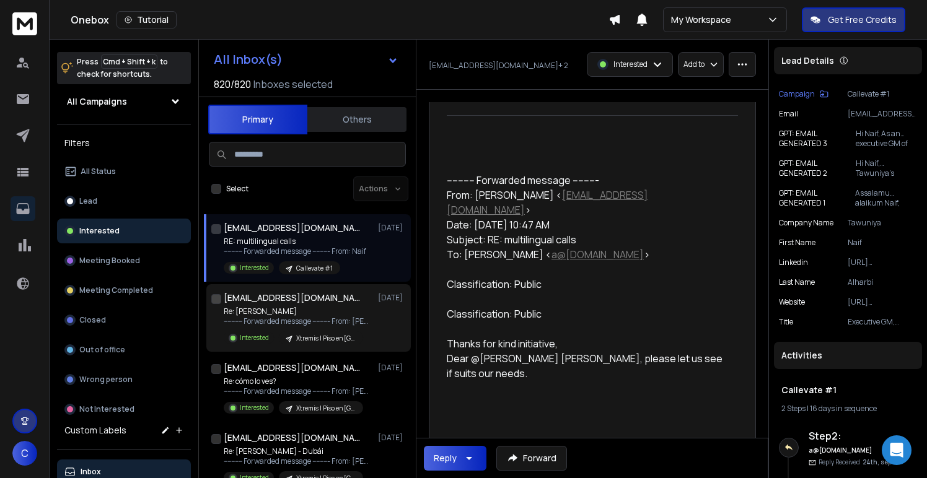
scroll to position [1698, 0]
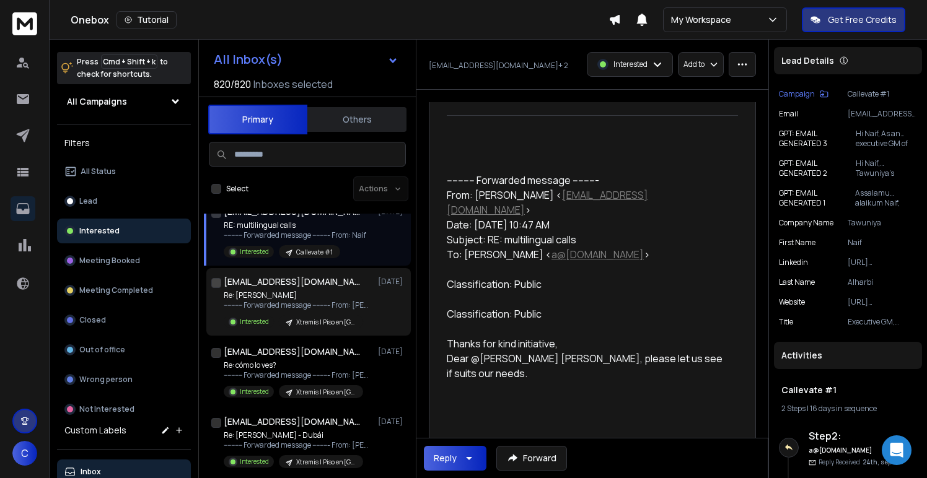
click at [348, 281] on div "info@thinkingthreads.group 23 Sep" at bounding box center [315, 282] width 182 height 12
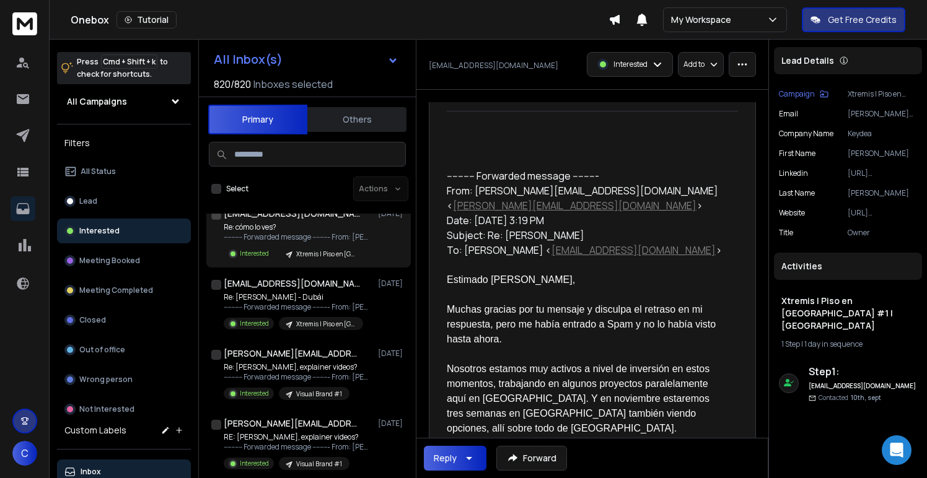
scroll to position [1845, 0]
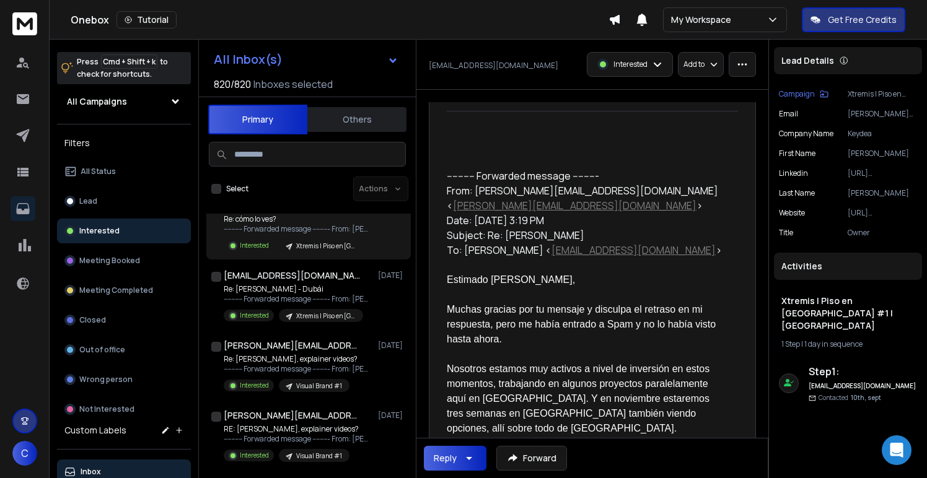
click at [348, 244] on p "Xtremis | Piso en [GEOGRAPHIC_DATA] #1 | [GEOGRAPHIC_DATA]" at bounding box center [325, 246] width 59 height 9
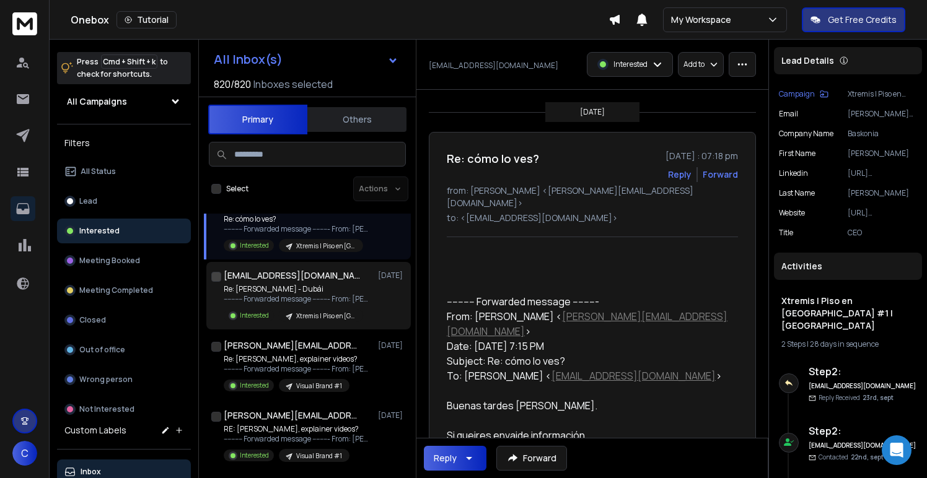
click at [345, 273] on div "info@thinkingthreads.group 23 Sep" at bounding box center [315, 276] width 182 height 12
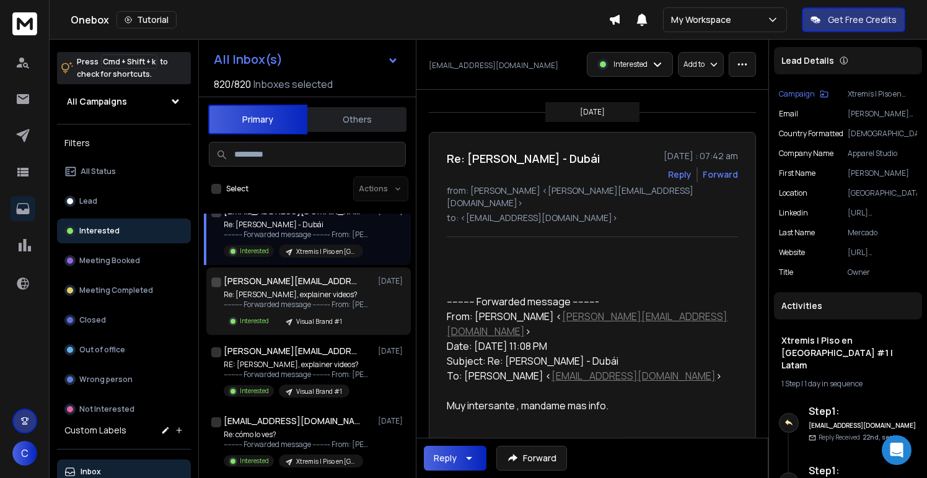
click at [333, 308] on p "---------- Forwarded message --------- From: Shawn" at bounding box center [298, 305] width 149 height 10
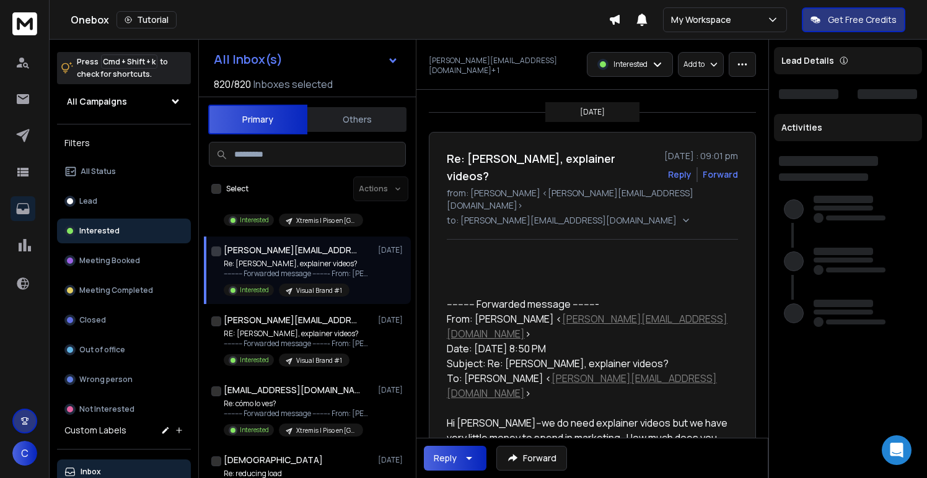
scroll to position [1962, 0]
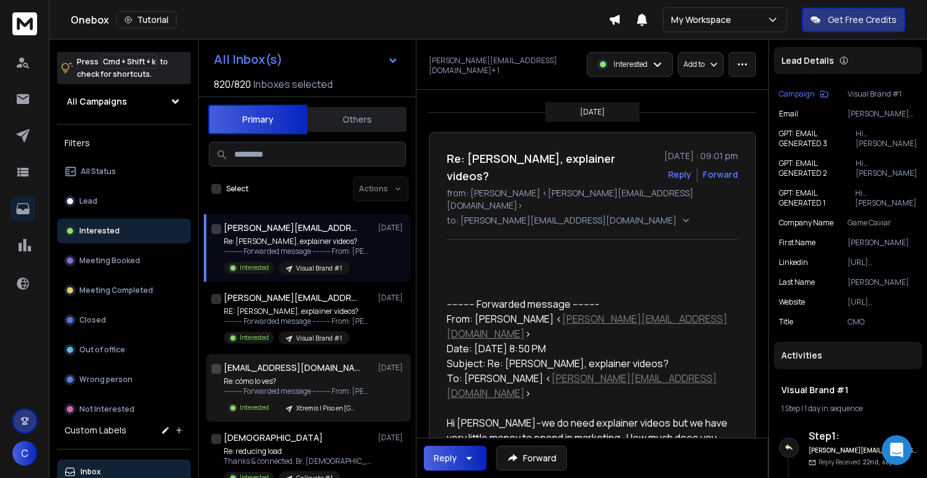
click at [323, 377] on p "Re: cómo lo ves?" at bounding box center [298, 382] width 149 height 10
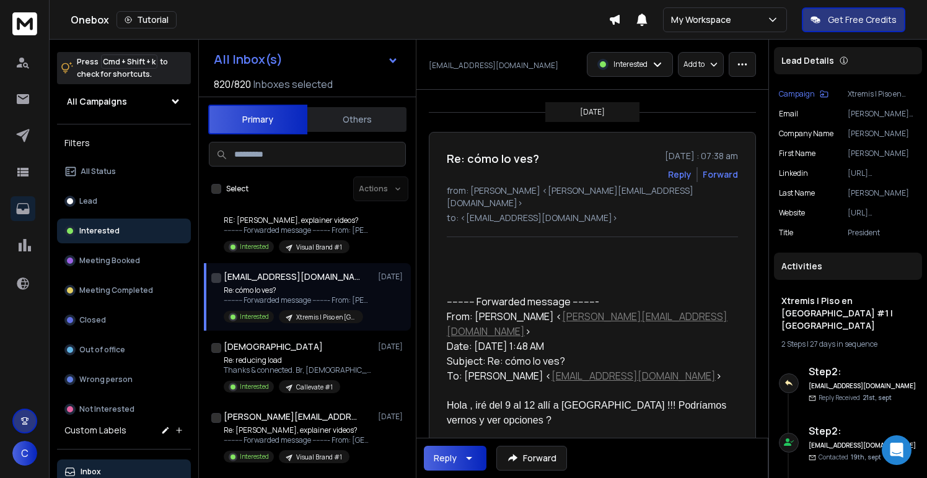
scroll to position [2051, 0]
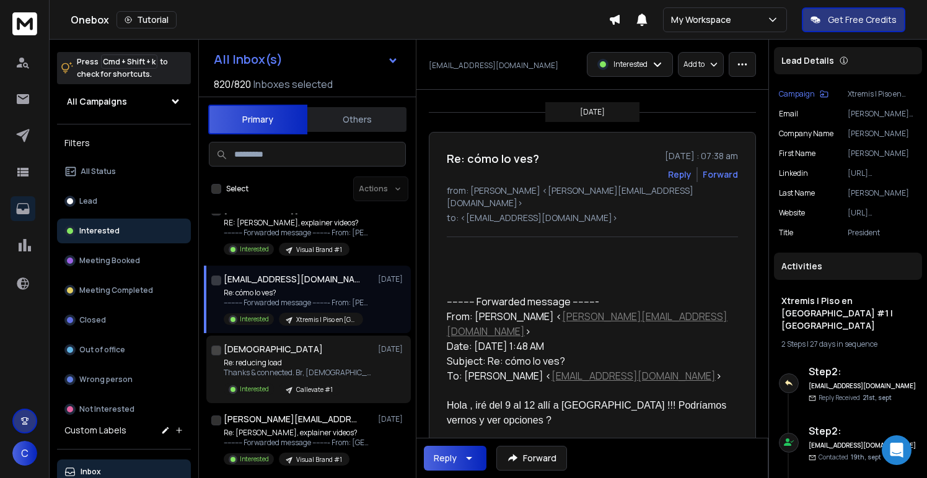
click at [355, 360] on div "Re: reducing load Thanks & connected. Br, Amish Interested Callevate #1" at bounding box center [315, 377] width 182 height 38
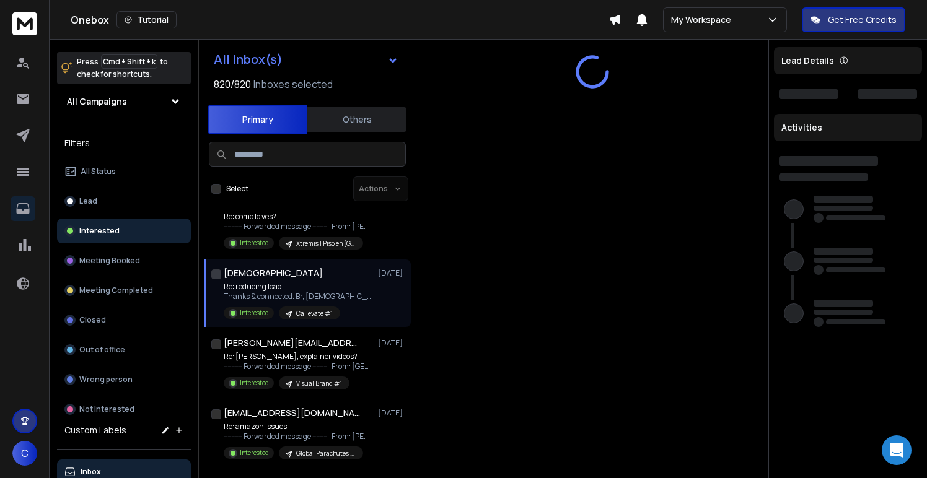
scroll to position [2132, 0]
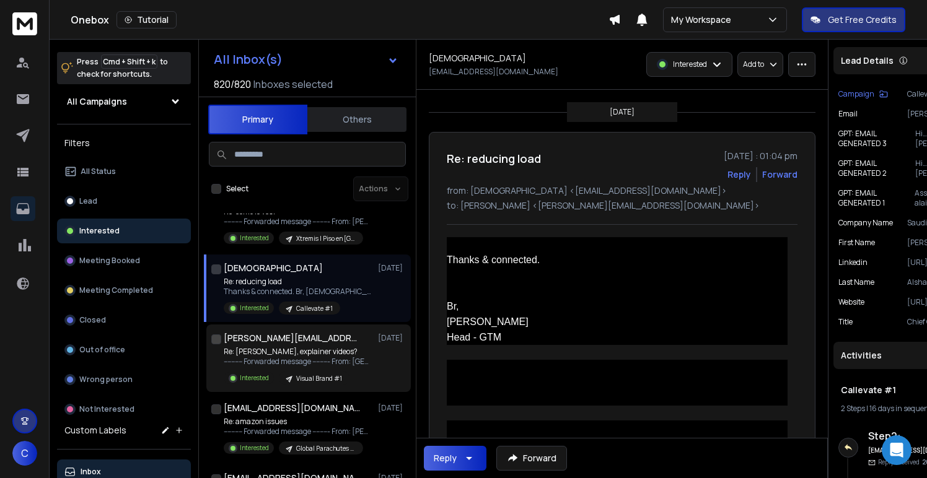
click at [359, 341] on div "randy@thevisualbrand.com +1 19 Sep" at bounding box center [315, 338] width 182 height 12
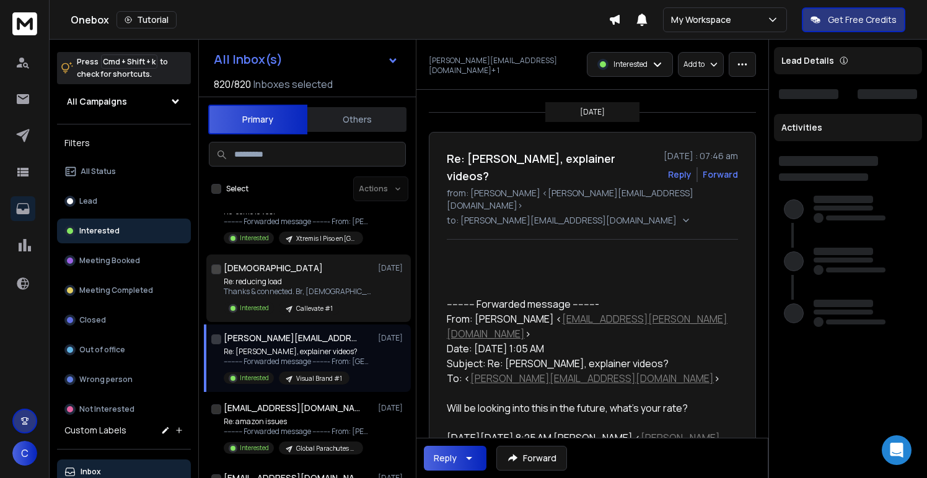
click at [365, 270] on div "Amish 20 Sep" at bounding box center [315, 268] width 182 height 12
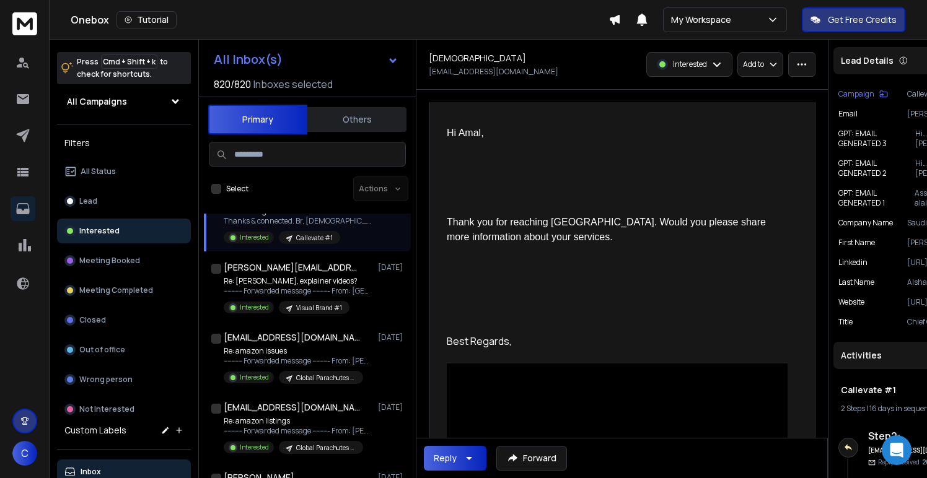
scroll to position [2205, 0]
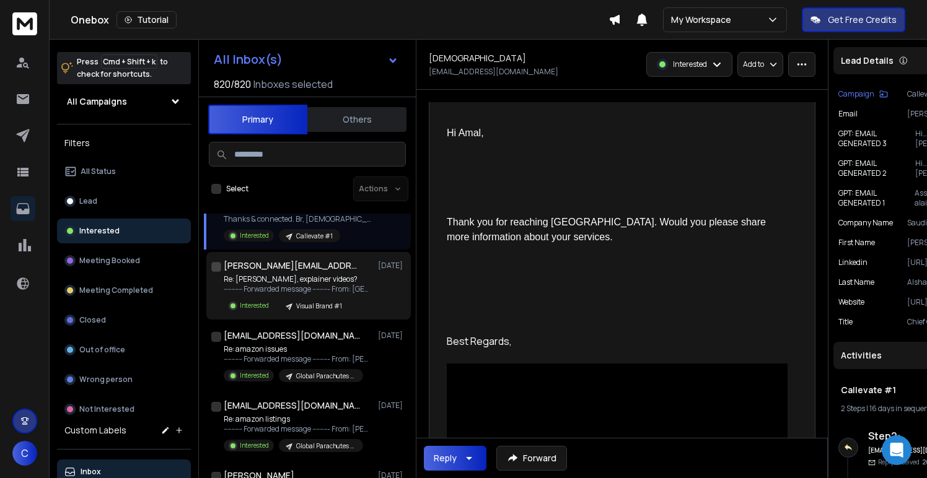
click at [335, 266] on h1 "randy@thevisualbrand.com +1" at bounding box center [292, 266] width 136 height 12
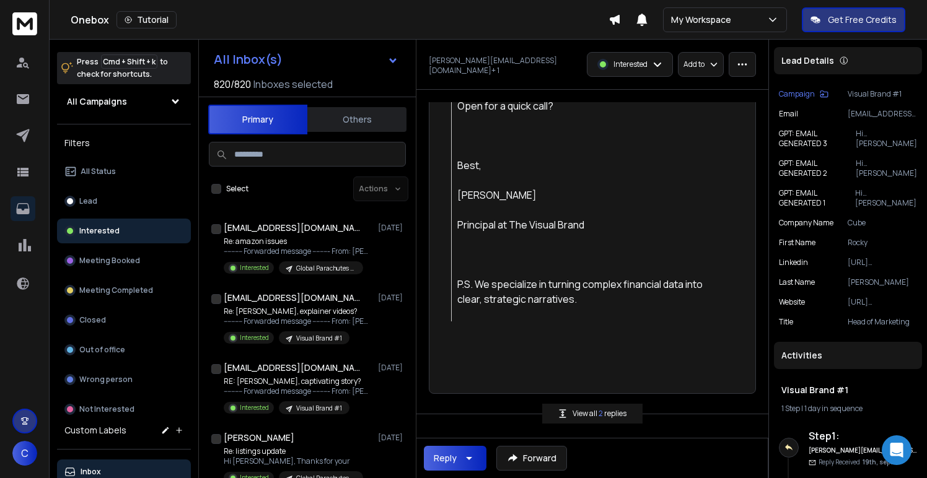
scroll to position [2694, 0]
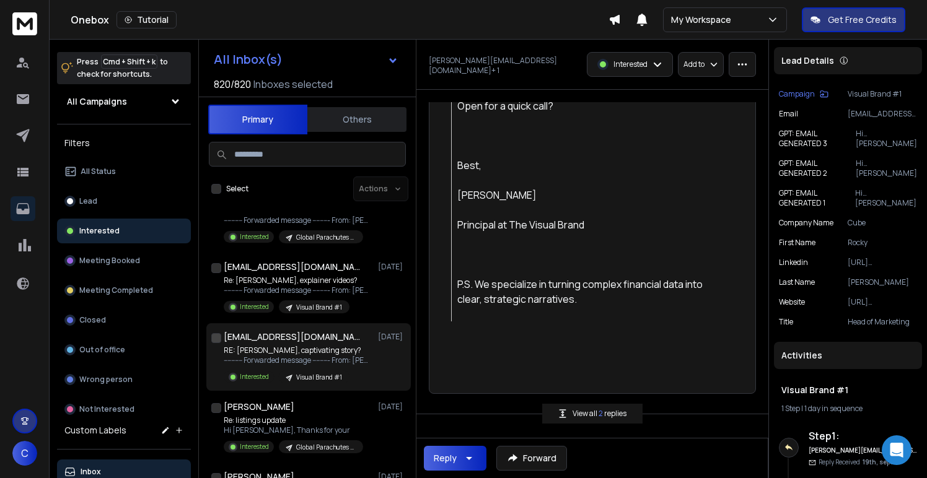
click at [371, 356] on p "---------- Forwarded message --------- From: Murray" at bounding box center [298, 361] width 149 height 10
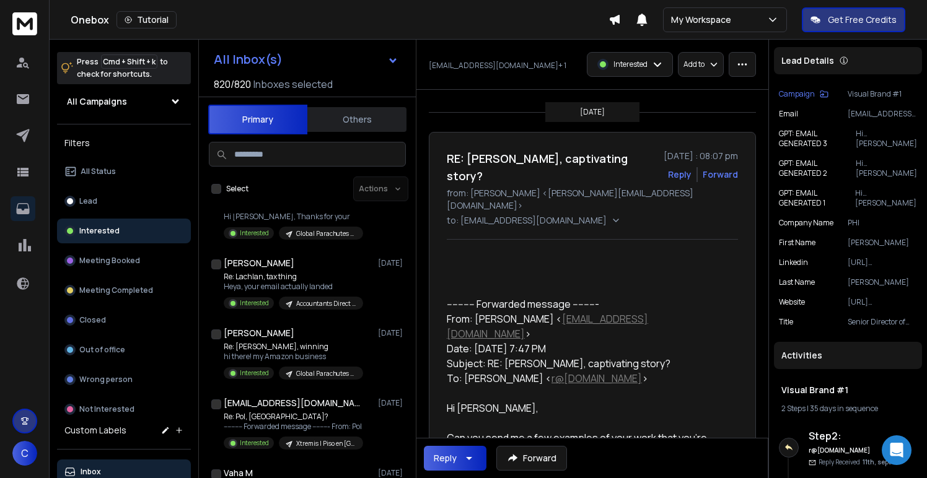
scroll to position [2916, 0]
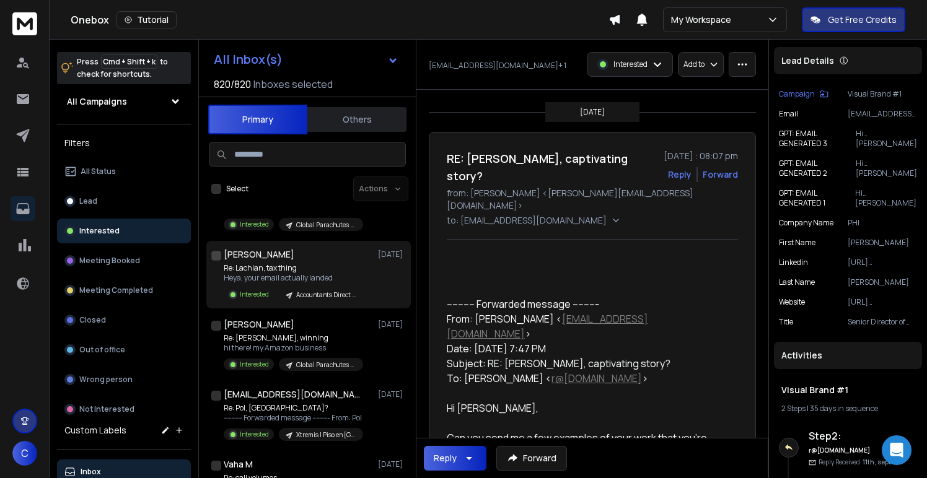
click at [369, 277] on div "Re: Lachlan, tax thing Heya, your email actually landed Interested Accountants …" at bounding box center [315, 282] width 182 height 38
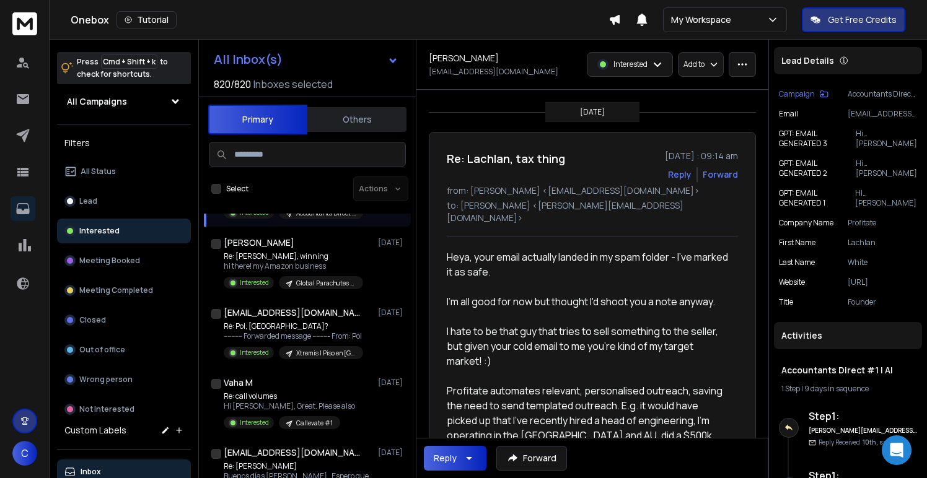
scroll to position [3012, 0]
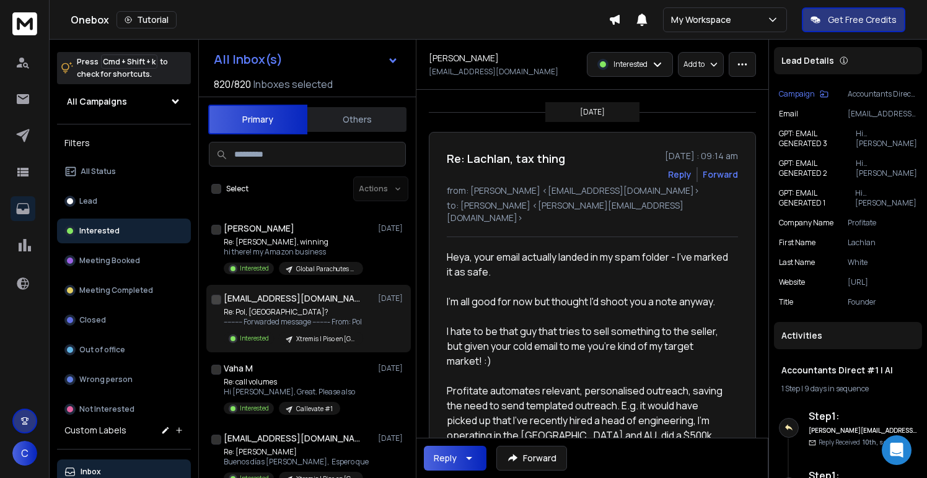
click at [302, 309] on p "Re: Pol, Dubái?" at bounding box center [293, 312] width 139 height 10
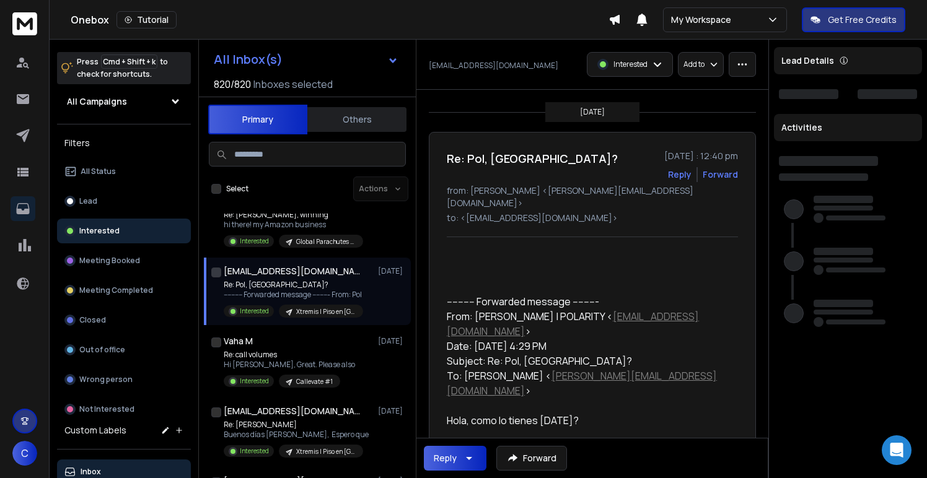
scroll to position [3086, 0]
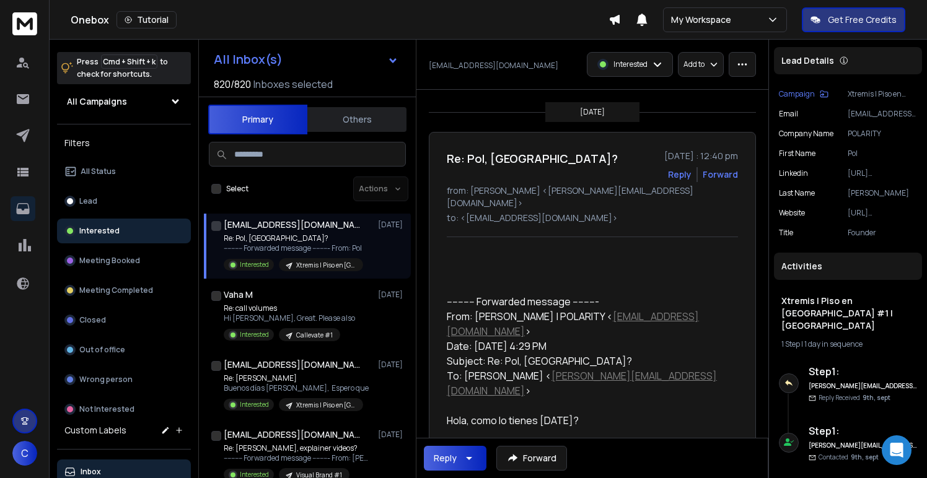
click at [302, 309] on p "Re: call volumes" at bounding box center [289, 309] width 131 height 10
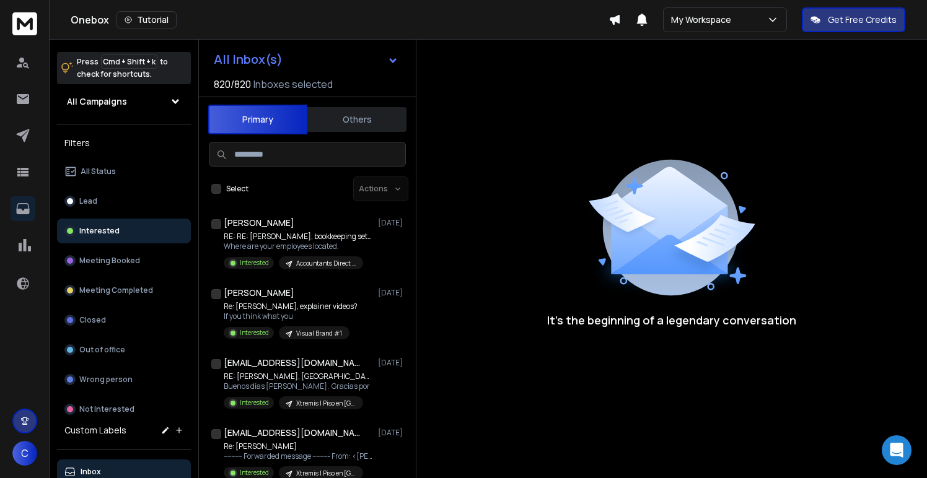
scroll to position [4562, 0]
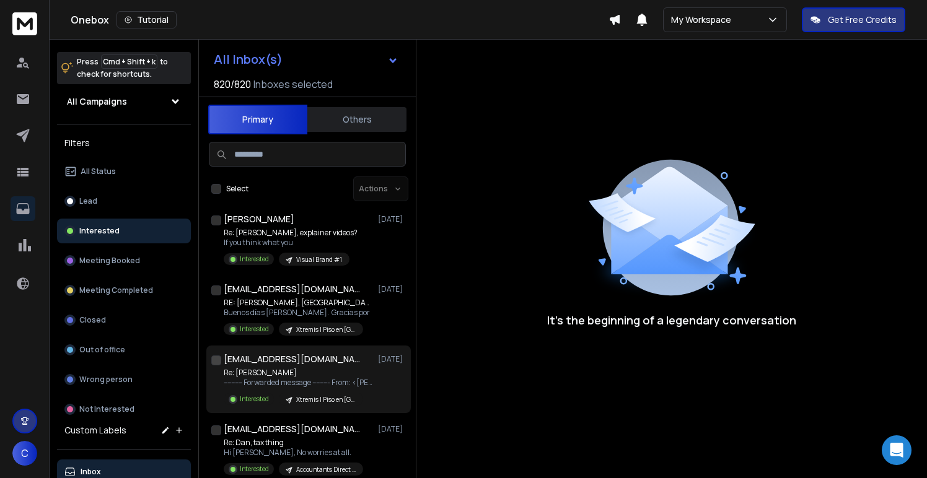
click at [338, 359] on h1 "[EMAIL_ADDRESS][DOMAIN_NAME]" at bounding box center [292, 359] width 136 height 12
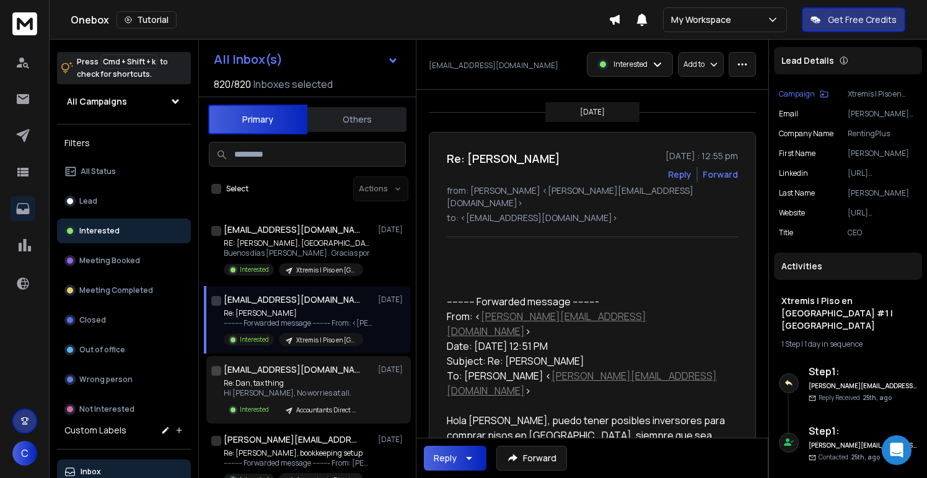
scroll to position [4675, 0]
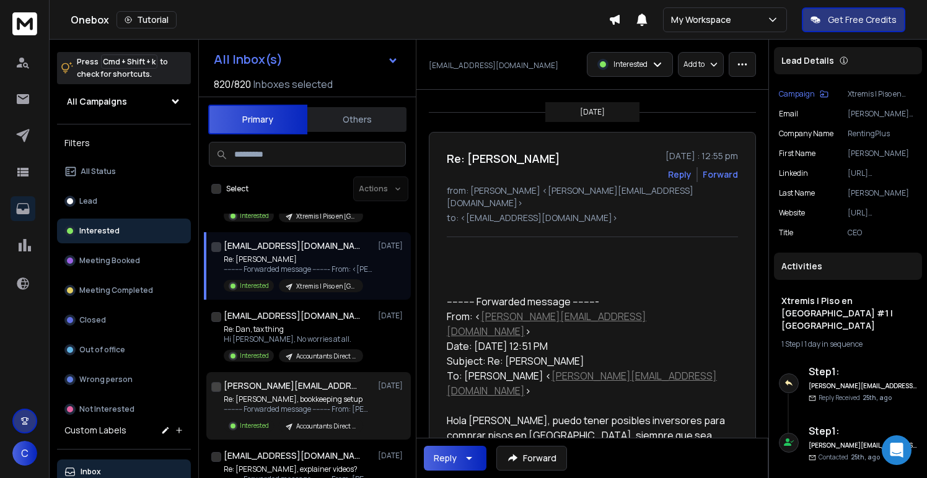
click at [330, 387] on h1 "[PERSON_NAME][EMAIL_ADDRESS][PERSON_NAME][DOMAIN_NAME]" at bounding box center [292, 386] width 136 height 12
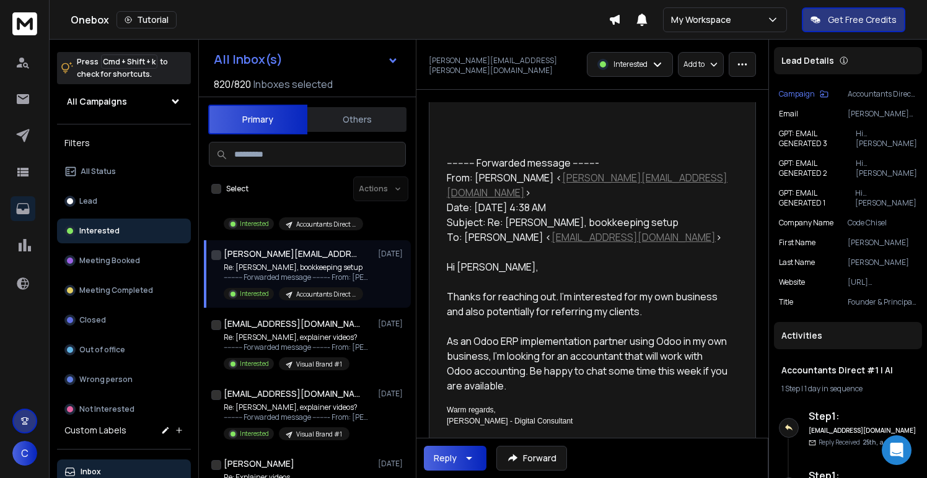
scroll to position [164, 0]
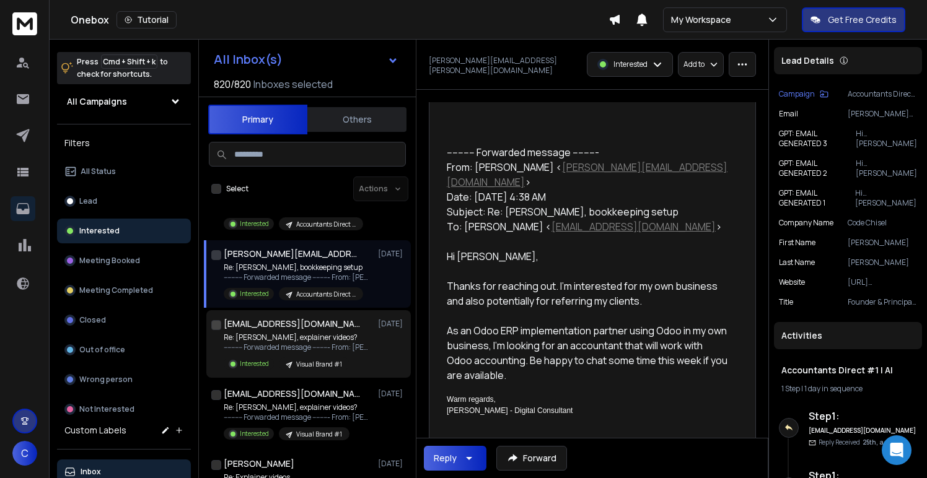
click at [363, 333] on p "Re: Mike, explainer videos?" at bounding box center [298, 338] width 149 height 10
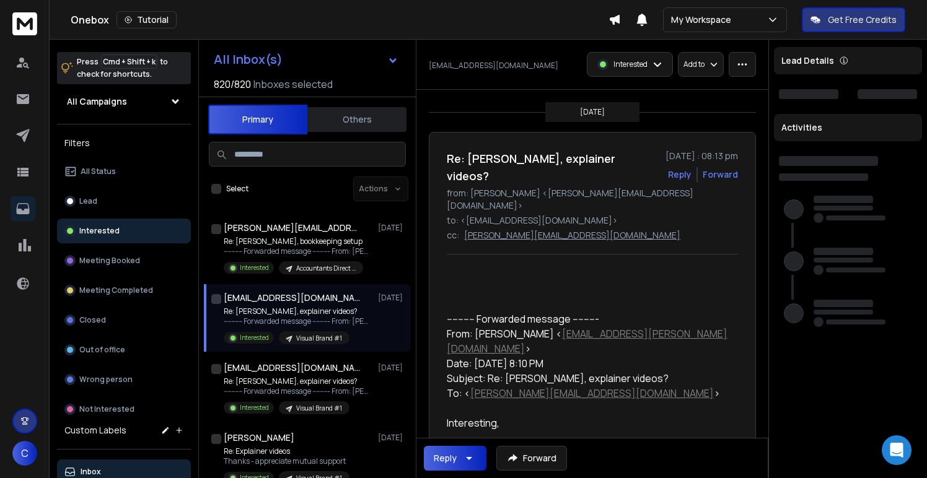
scroll to position [4829, 0]
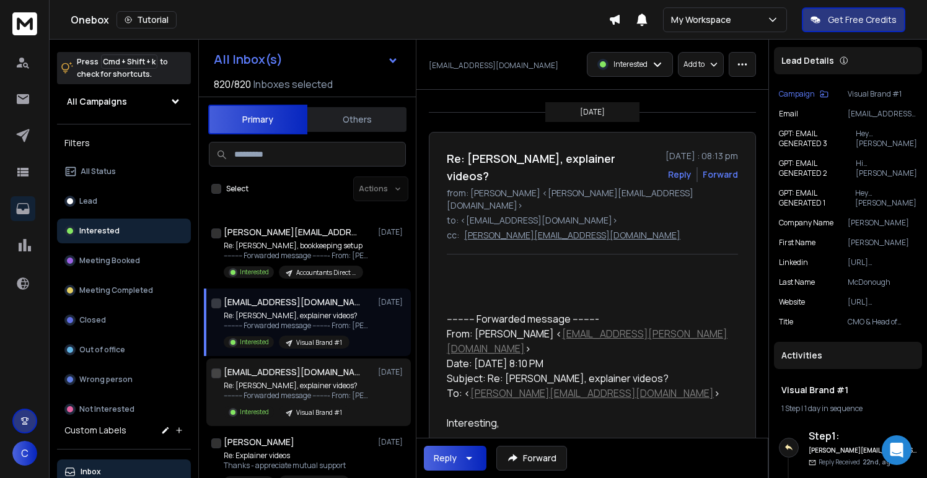
click at [358, 361] on div "clay@thevisualbrand.com 22 Aug Re: Rashi, explainer videos? ---------- Forwarde…" at bounding box center [308, 393] width 204 height 68
